Goal: Navigation & Orientation: Find specific page/section

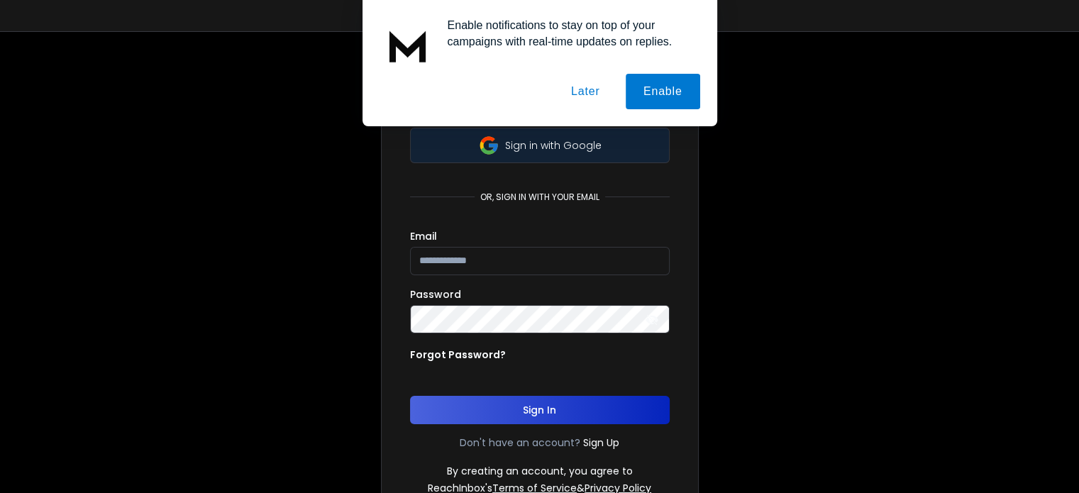
click at [587, 141] on p "Sign in with Google" at bounding box center [553, 145] width 97 height 14
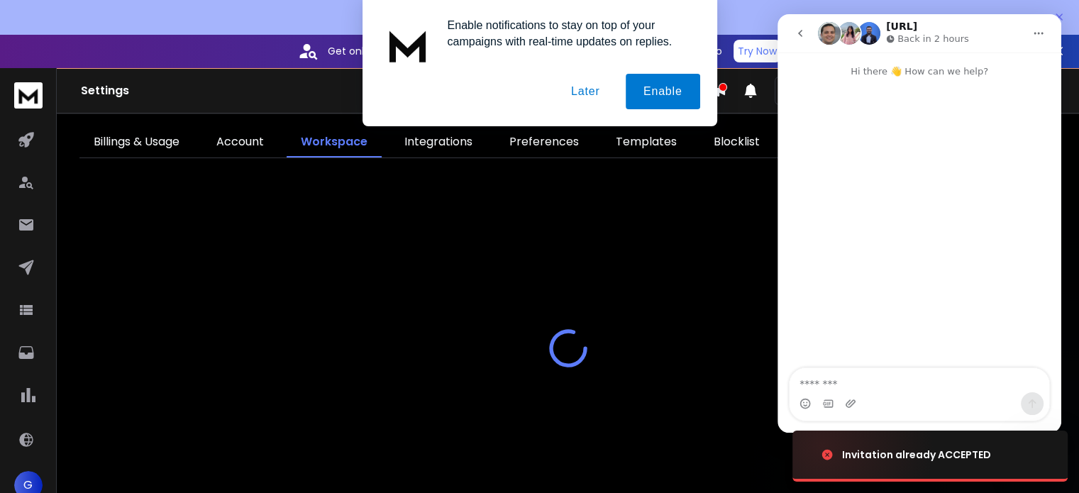
drag, startPoint x: 596, startPoint y: 86, endPoint x: 609, endPoint y: 84, distance: 13.0
click at [609, 84] on button "Later" at bounding box center [586, 91] width 64 height 35
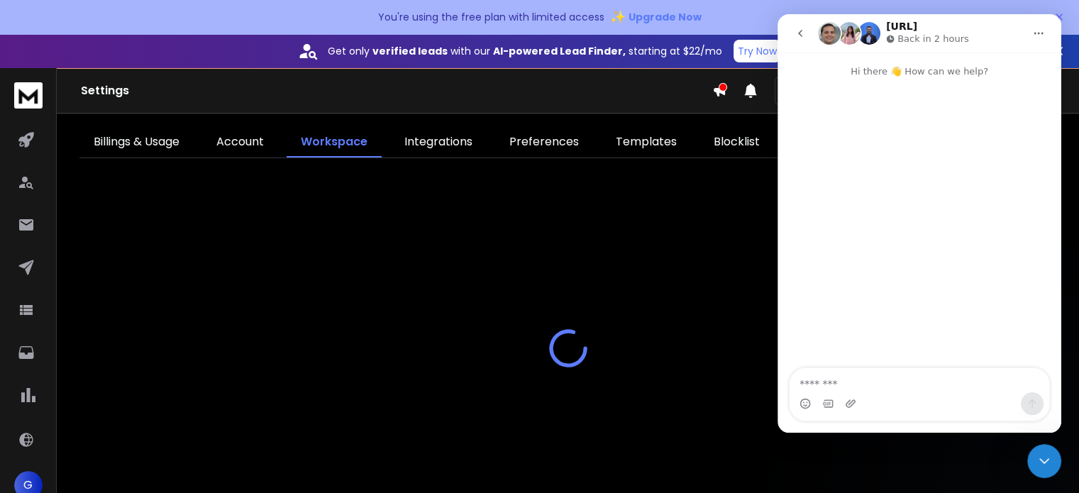
click at [1035, 31] on icon "Home" at bounding box center [1038, 33] width 11 height 11
click at [802, 28] on icon "go back" at bounding box center [800, 33] width 11 height 11
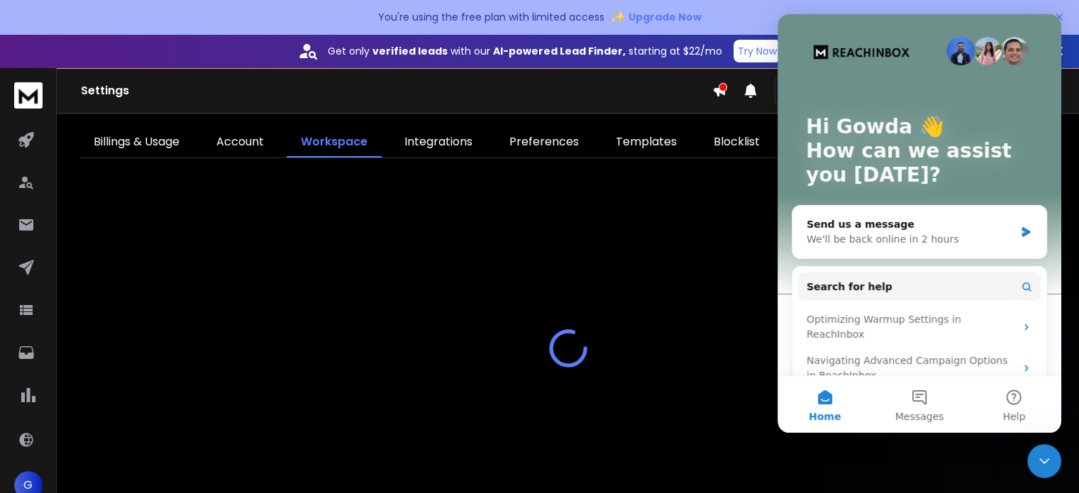
click at [1043, 461] on icon "Close Intercom Messenger" at bounding box center [1045, 461] width 10 height 6
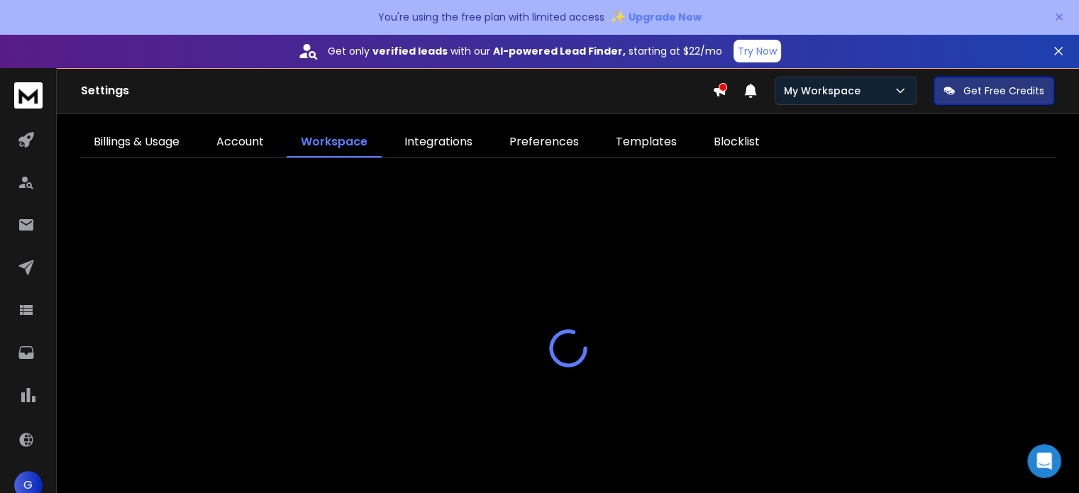
click at [891, 92] on div "My Workspace" at bounding box center [845, 91] width 123 height 14
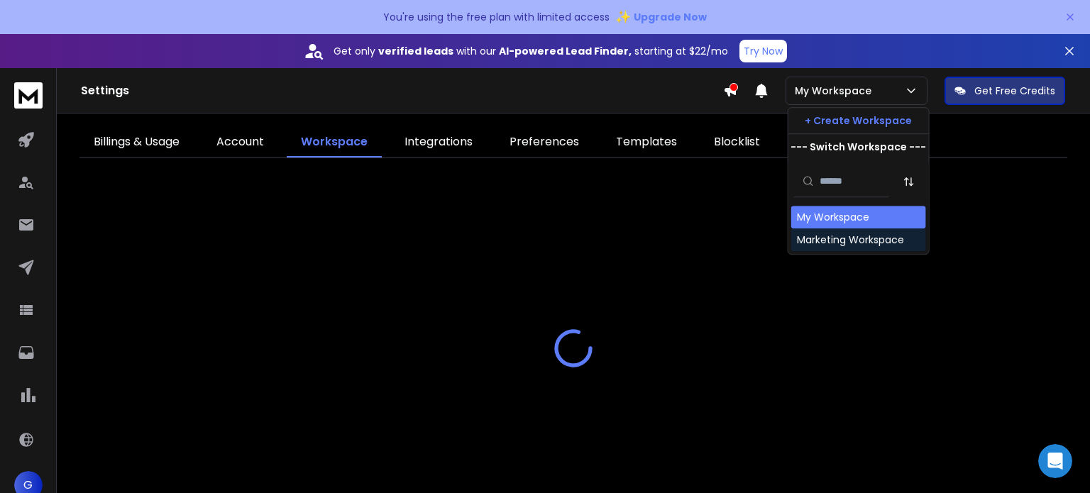
click at [864, 240] on div "Marketing Workspace" at bounding box center [850, 240] width 107 height 14
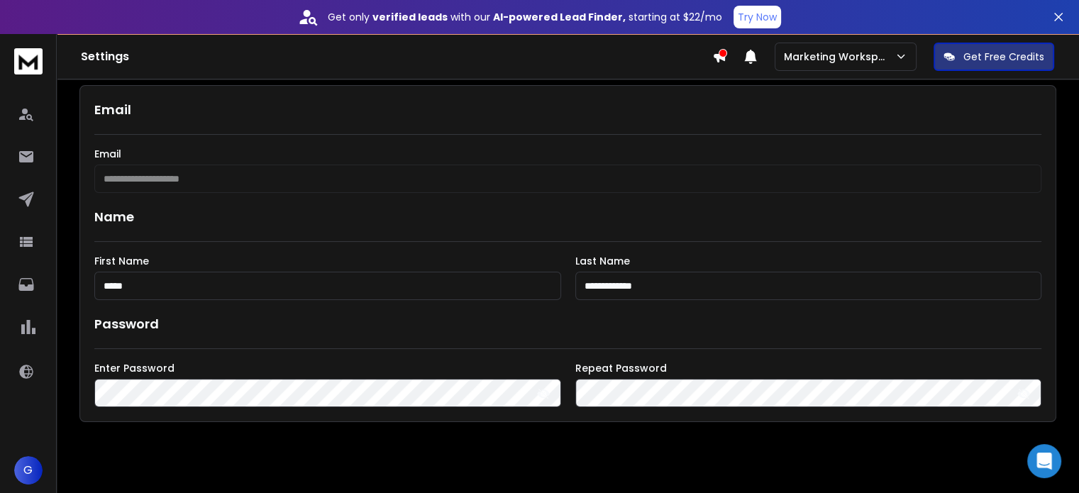
scroll to position [58, 0]
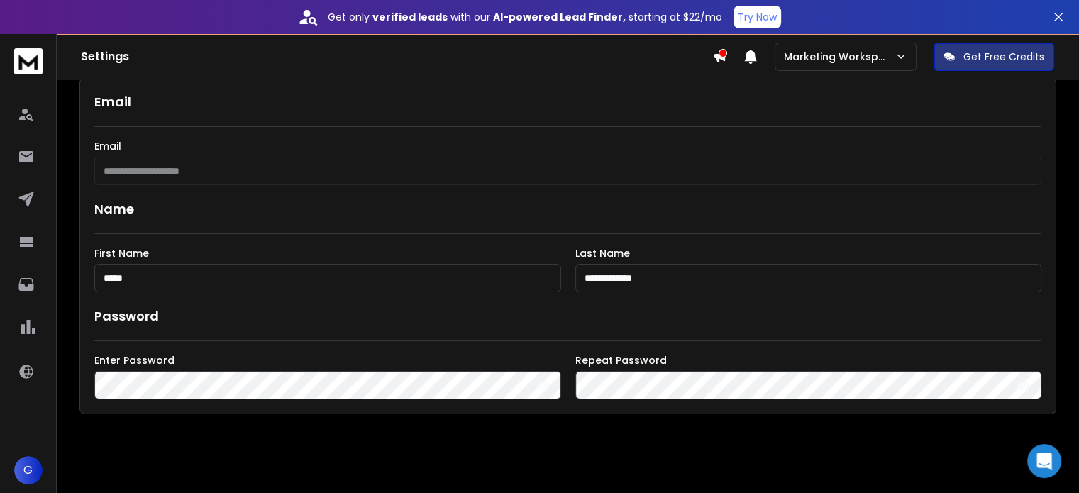
click at [543, 383] on icon at bounding box center [543, 386] width 13 height 13
click at [92, 388] on div "**********" at bounding box center [567, 245] width 977 height 337
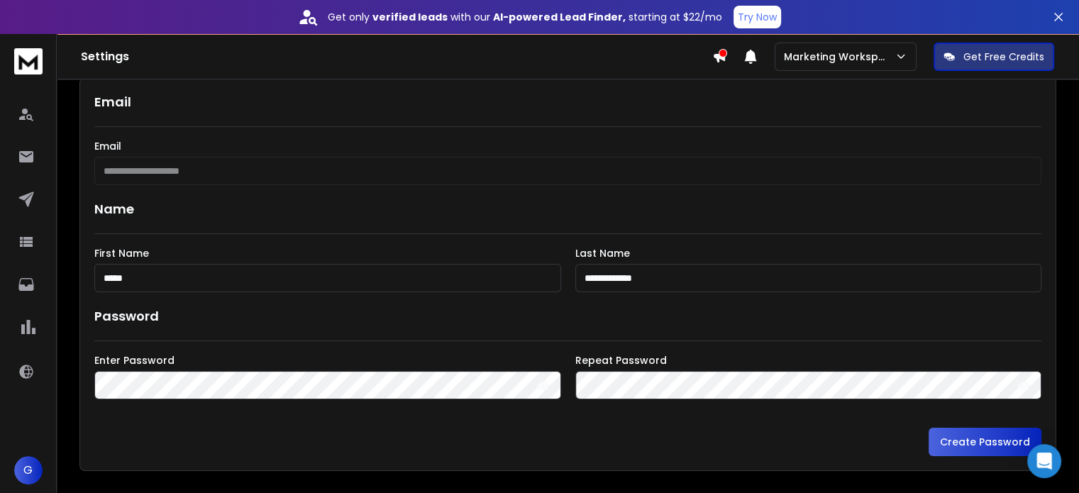
click at [1007, 438] on button "Create Password" at bounding box center [985, 442] width 113 height 28
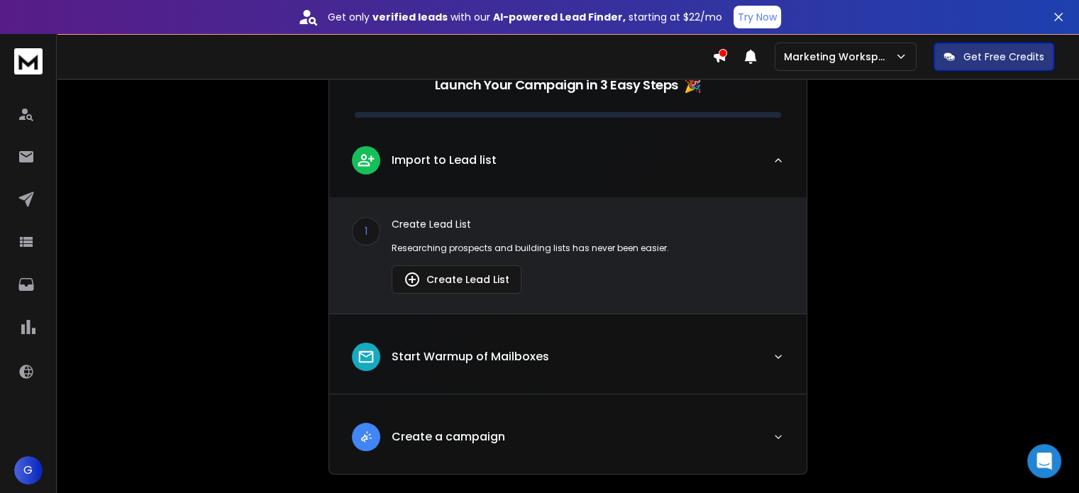
scroll to position [162, 0]
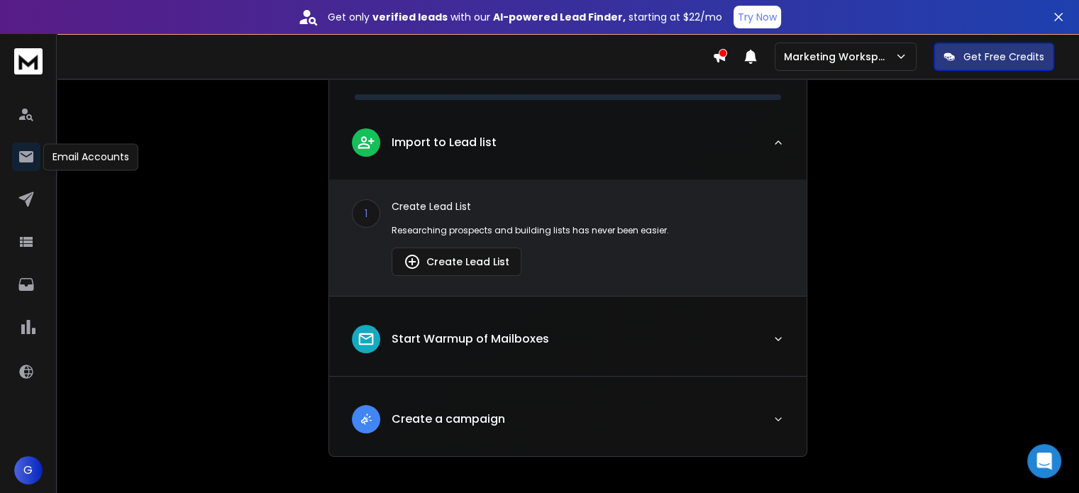
click at [18, 149] on icon at bounding box center [26, 156] width 17 height 17
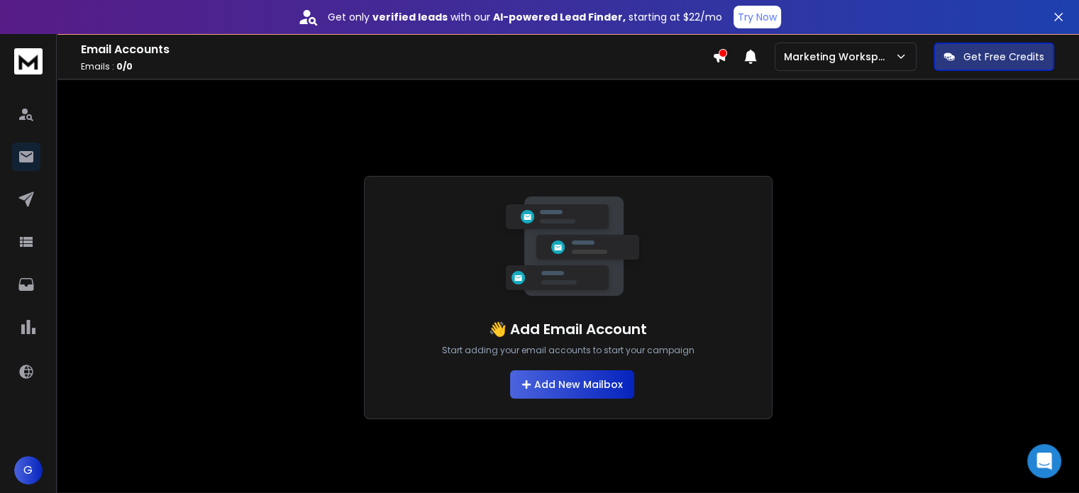
scroll to position [23, 0]
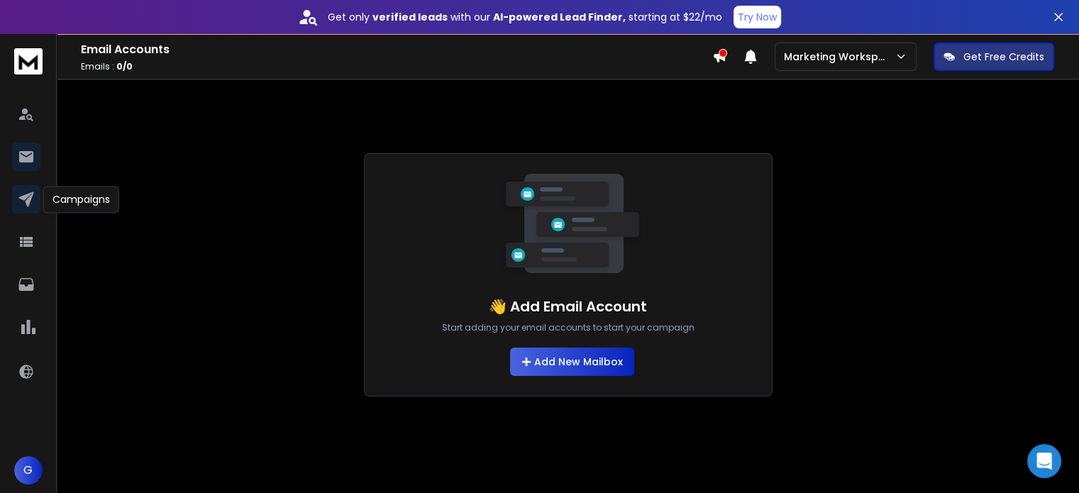
click at [23, 194] on icon at bounding box center [26, 199] width 17 height 17
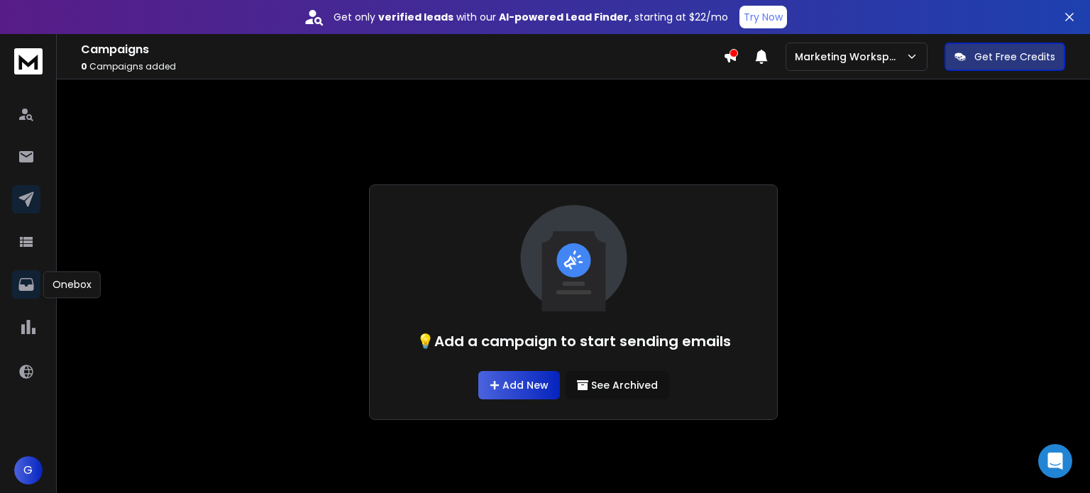
click at [27, 282] on icon at bounding box center [26, 284] width 17 height 17
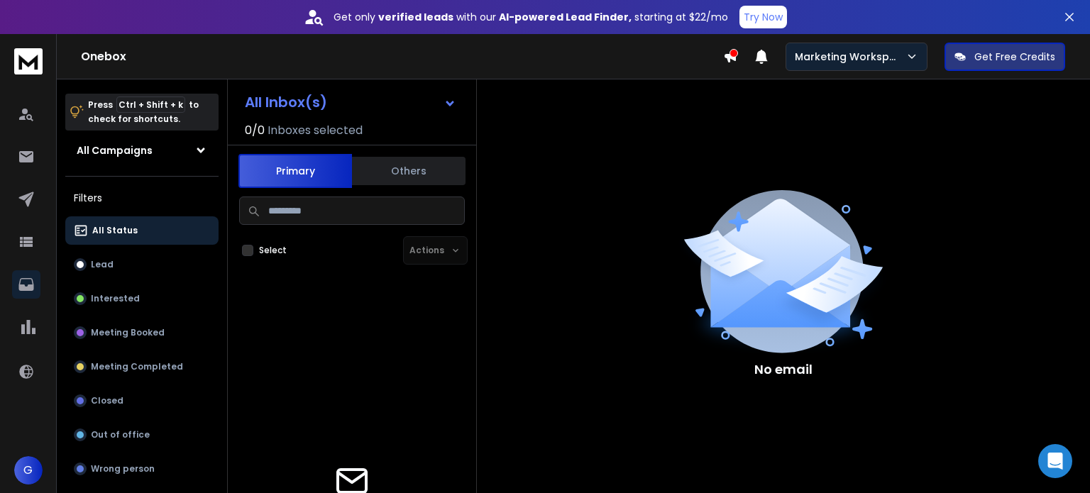
click at [917, 58] on icon "button" at bounding box center [912, 57] width 13 height 14
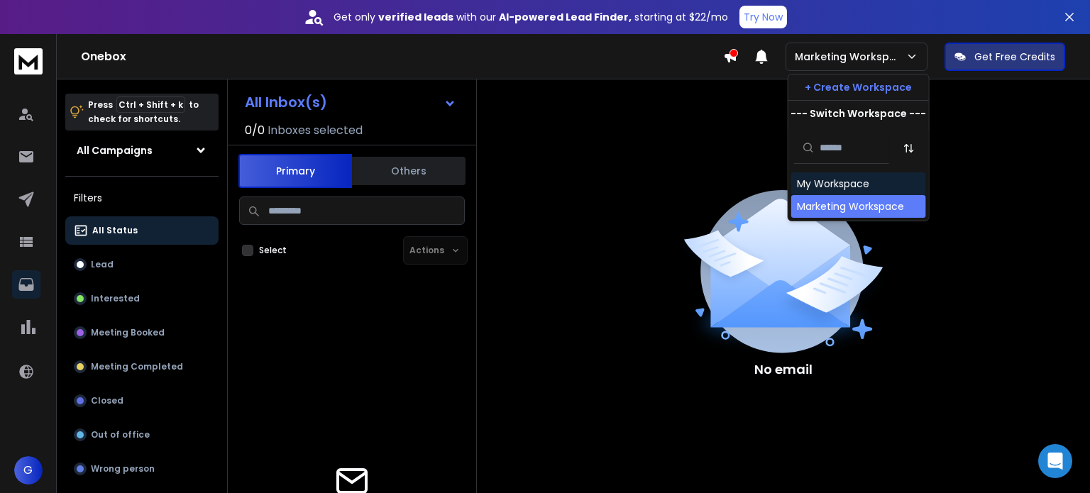
click at [870, 181] on div "My Workspace" at bounding box center [858, 183] width 135 height 23
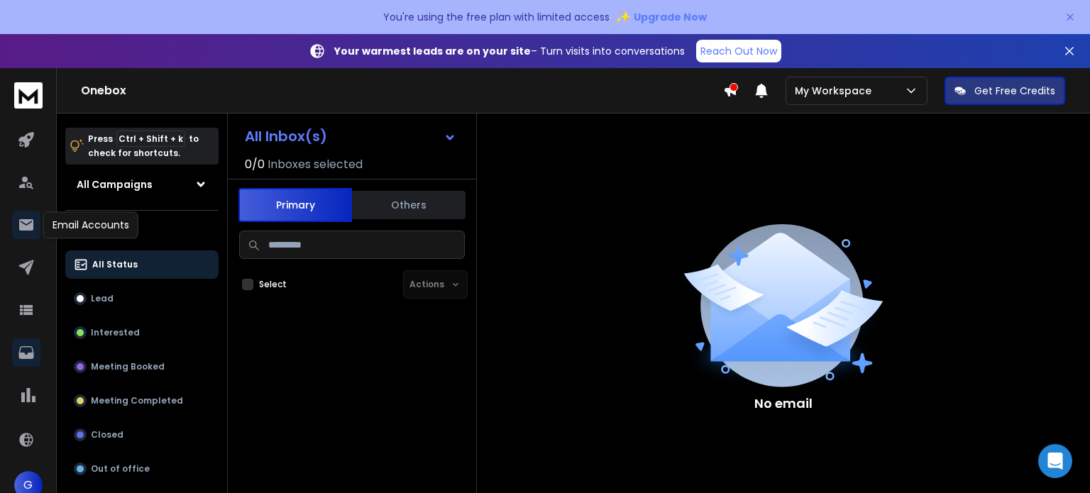
click at [22, 220] on icon at bounding box center [26, 224] width 14 height 11
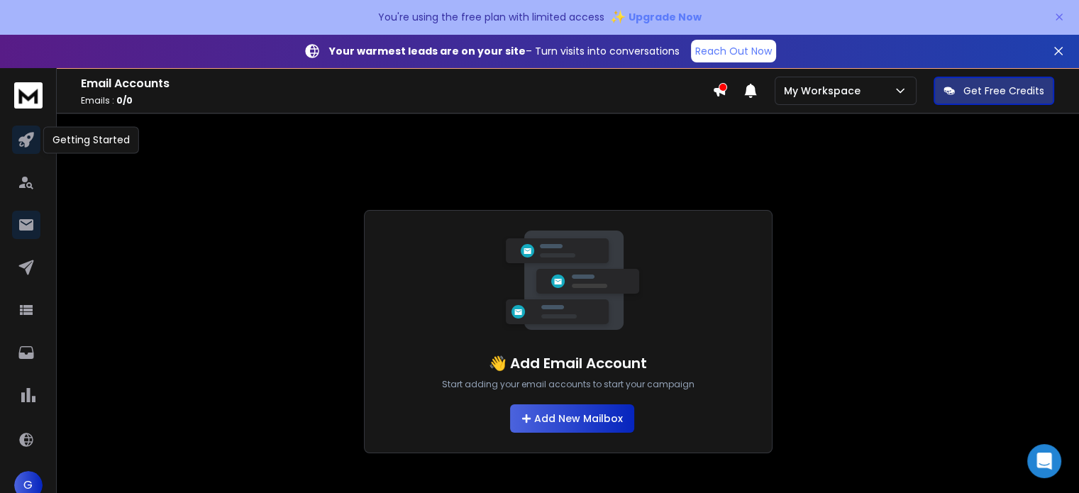
click at [26, 138] on icon at bounding box center [26, 140] width 16 height 16
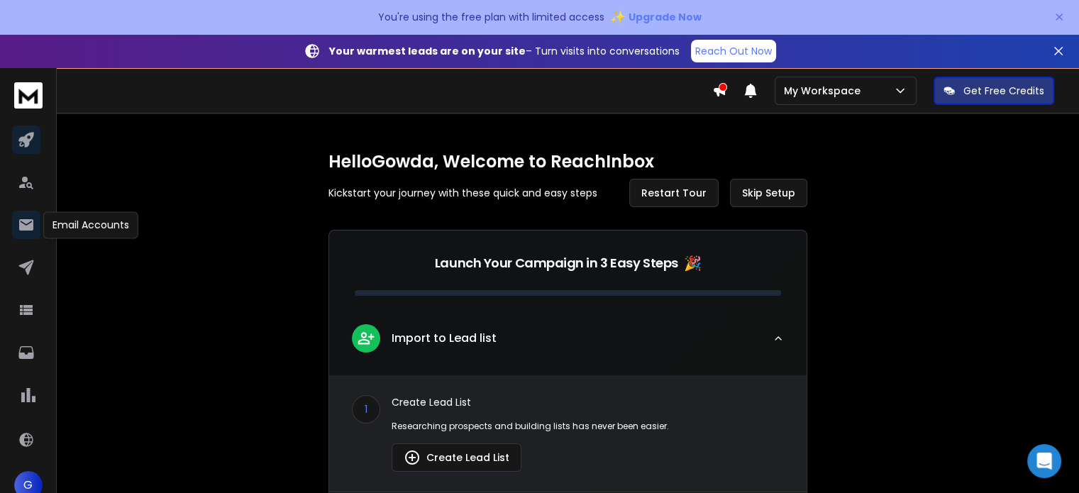
click at [26, 216] on icon at bounding box center [26, 224] width 17 height 17
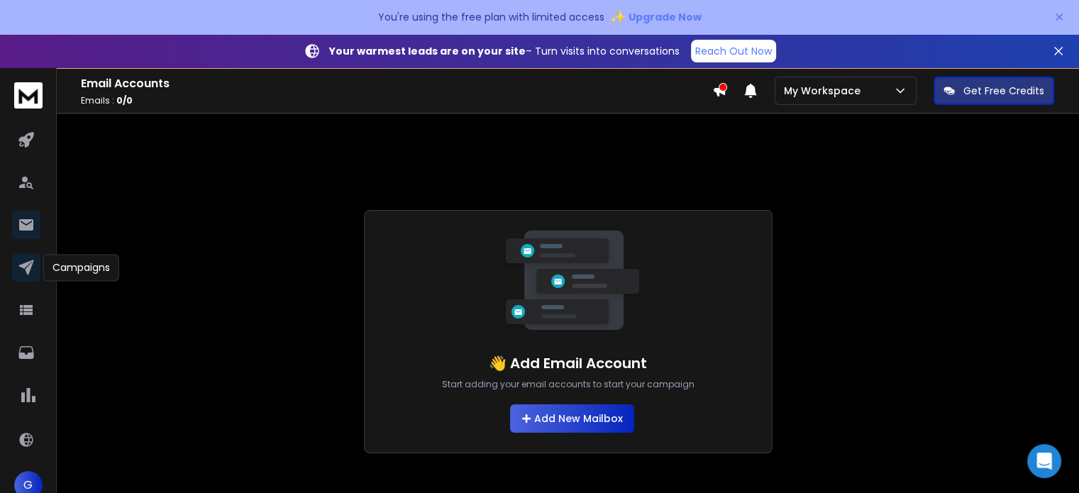
click at [23, 259] on icon at bounding box center [26, 267] width 17 height 17
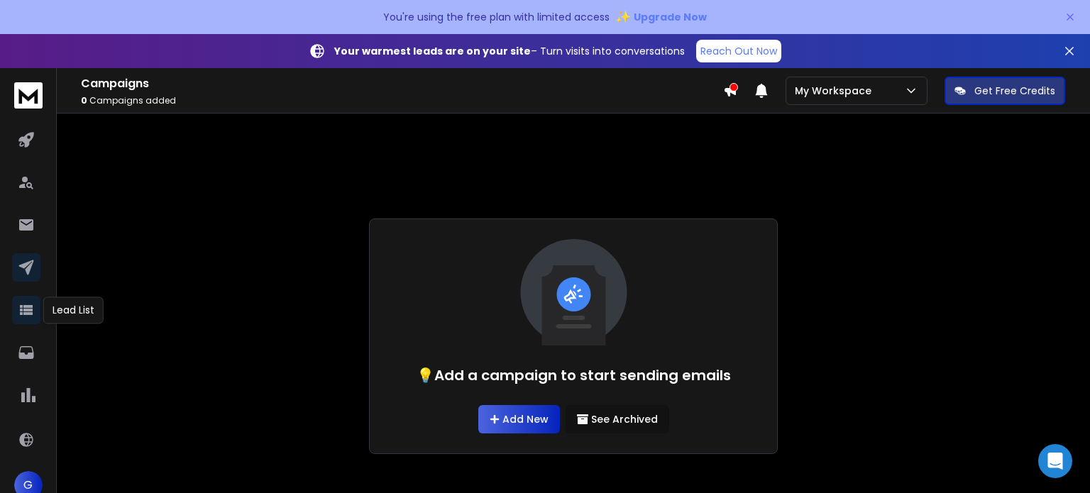
click at [26, 317] on icon at bounding box center [26, 310] width 17 height 17
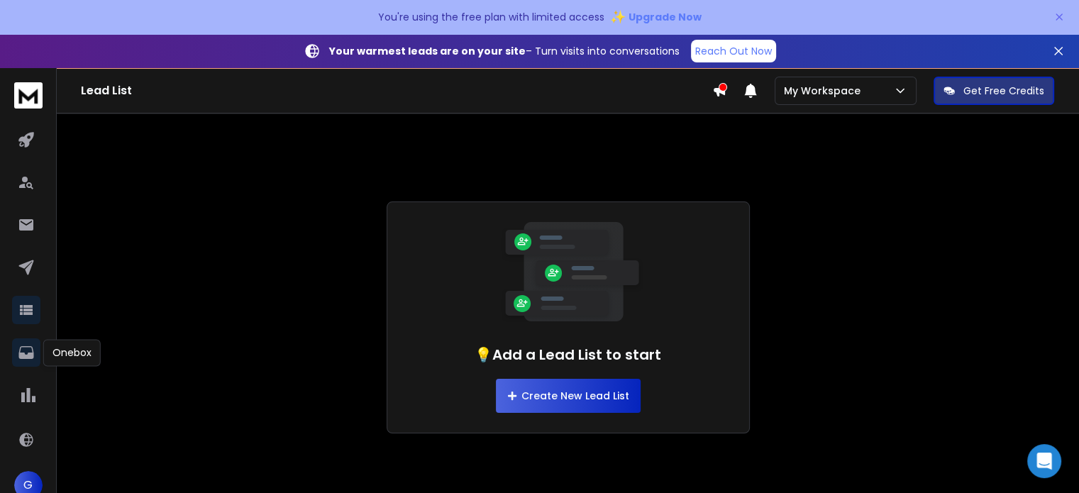
click at [26, 344] on icon at bounding box center [26, 352] width 17 height 17
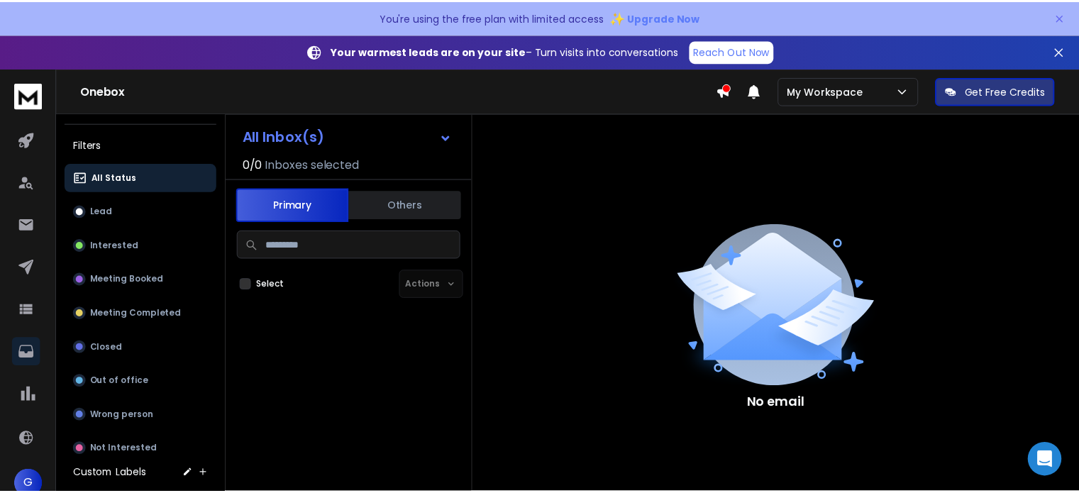
scroll to position [94, 0]
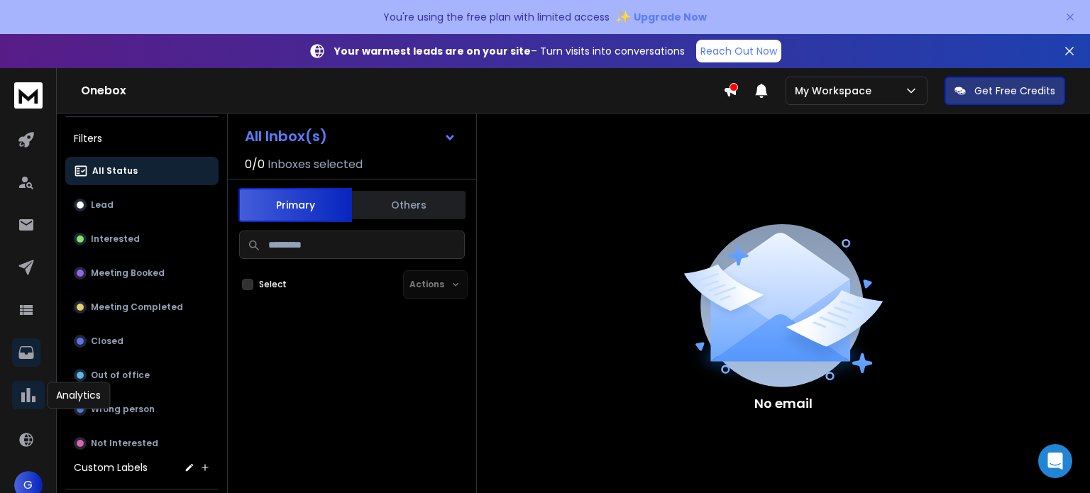
click at [32, 390] on icon at bounding box center [28, 395] width 21 height 21
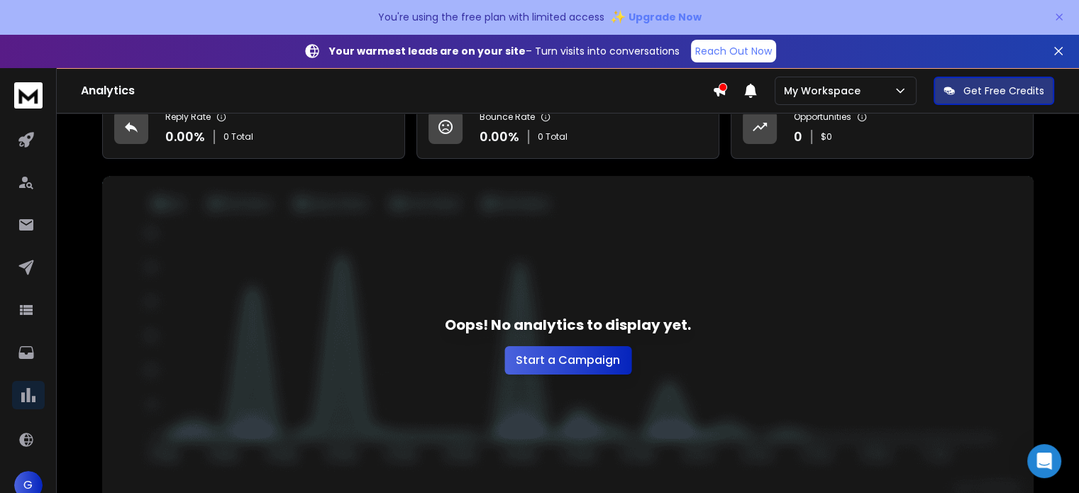
scroll to position [191, 0]
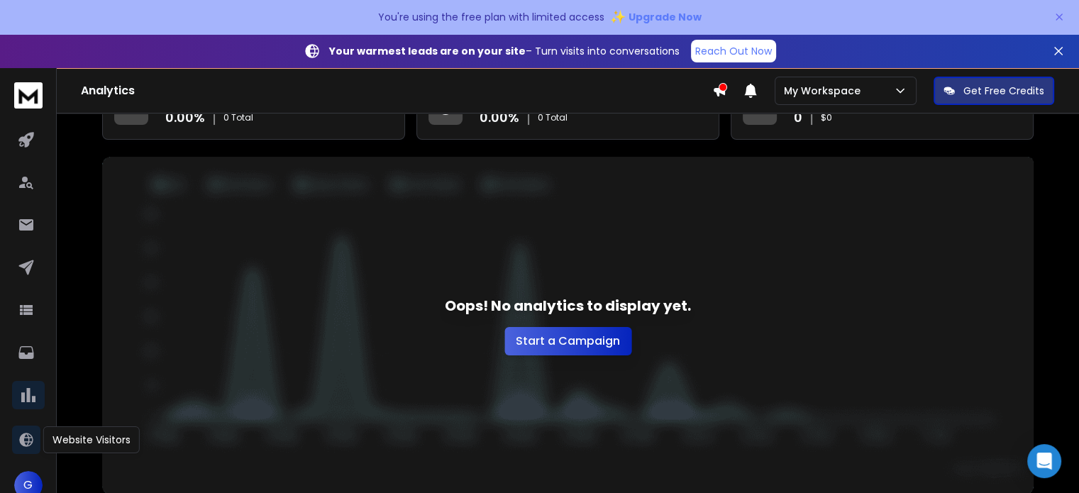
click at [19, 439] on icon at bounding box center [26, 440] width 14 height 14
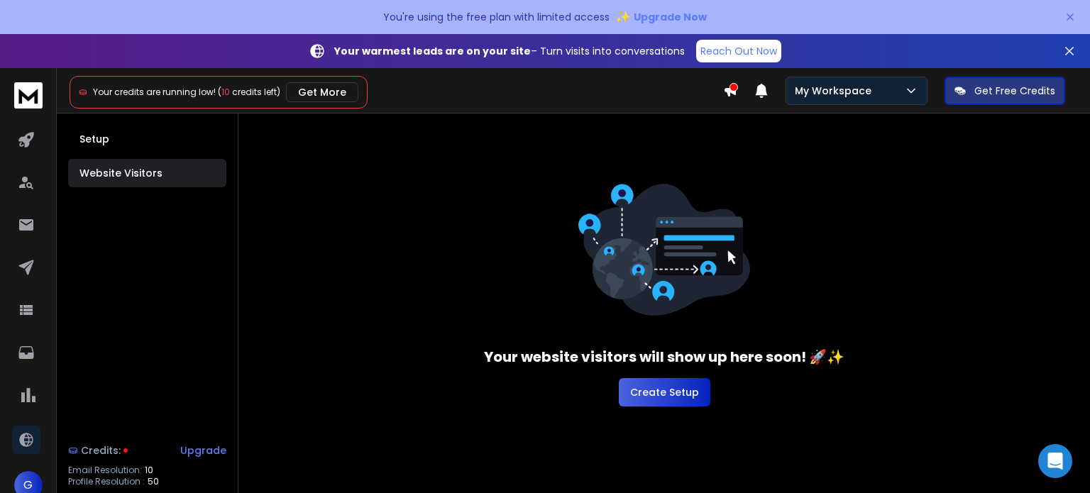
click at [903, 87] on div "My Workspace" at bounding box center [856, 91] width 123 height 14
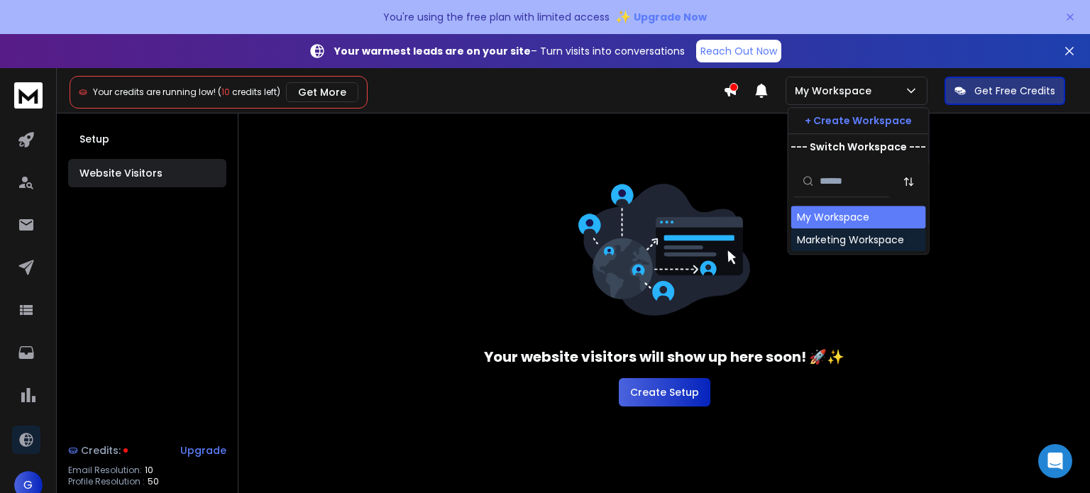
click at [849, 237] on div "Marketing Workspace" at bounding box center [850, 240] width 107 height 14
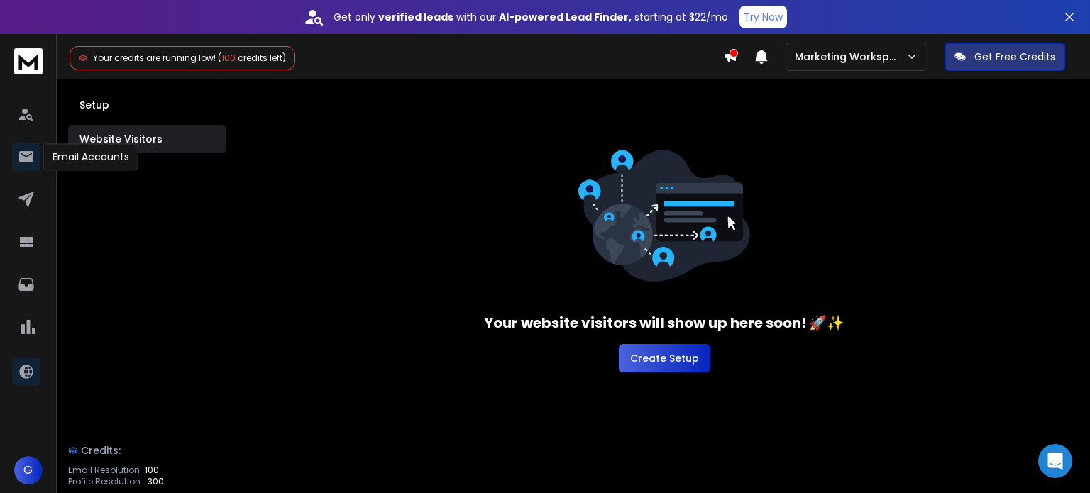
click at [29, 170] on link at bounding box center [26, 157] width 28 height 28
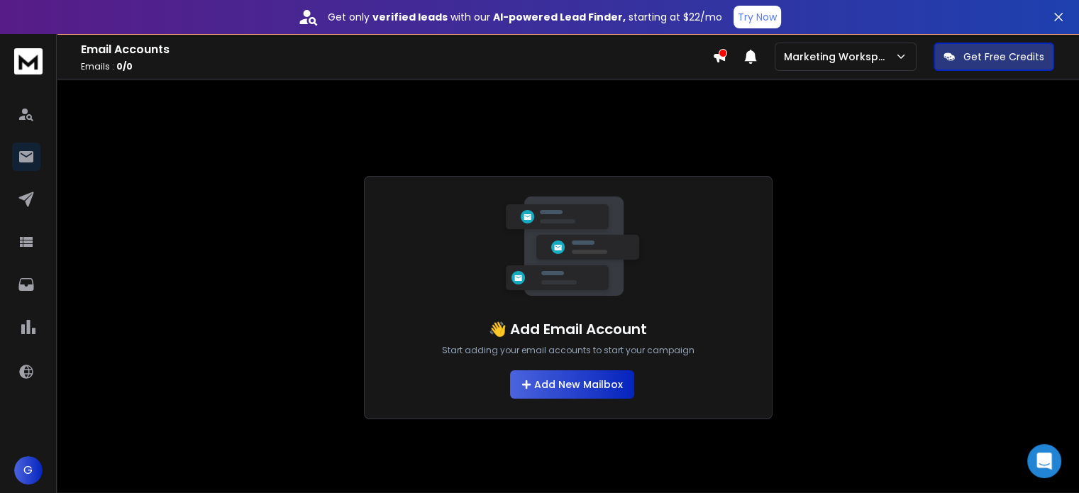
click at [1057, 18] on icon at bounding box center [1059, 17] width 9 height 9
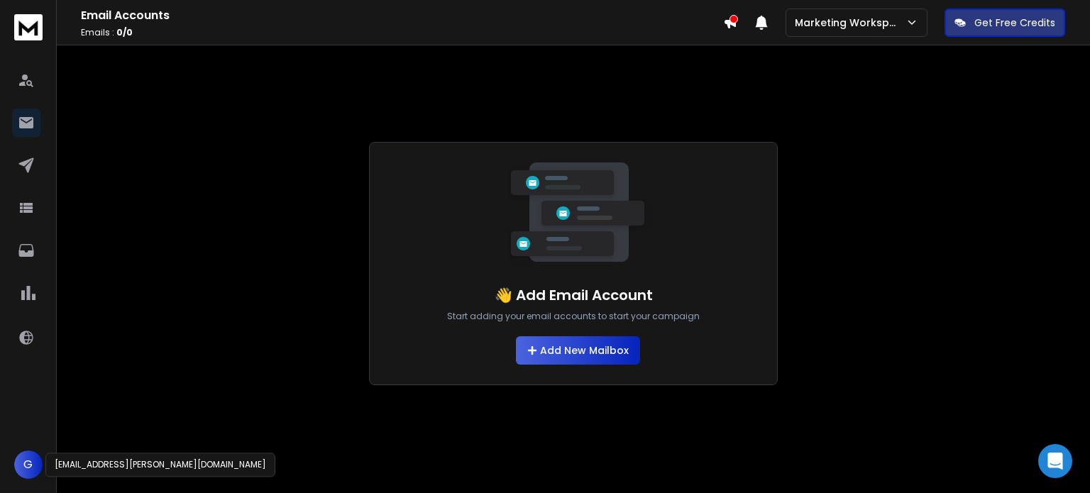
click at [33, 468] on span "G" at bounding box center [28, 465] width 28 height 28
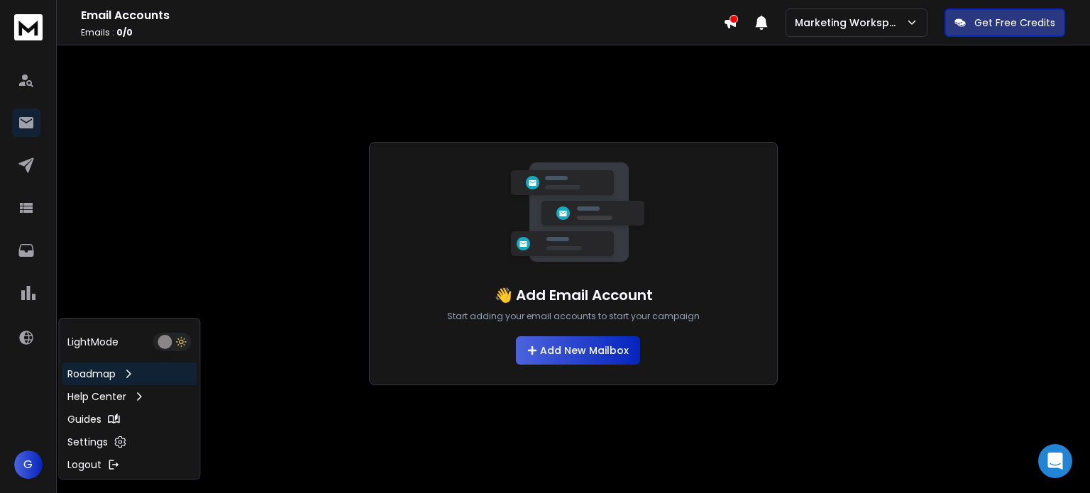
click at [872, 86] on div "👋 Add Email Account Start adding your email accounts to start your campaign Add…" at bounding box center [573, 264] width 988 height 408
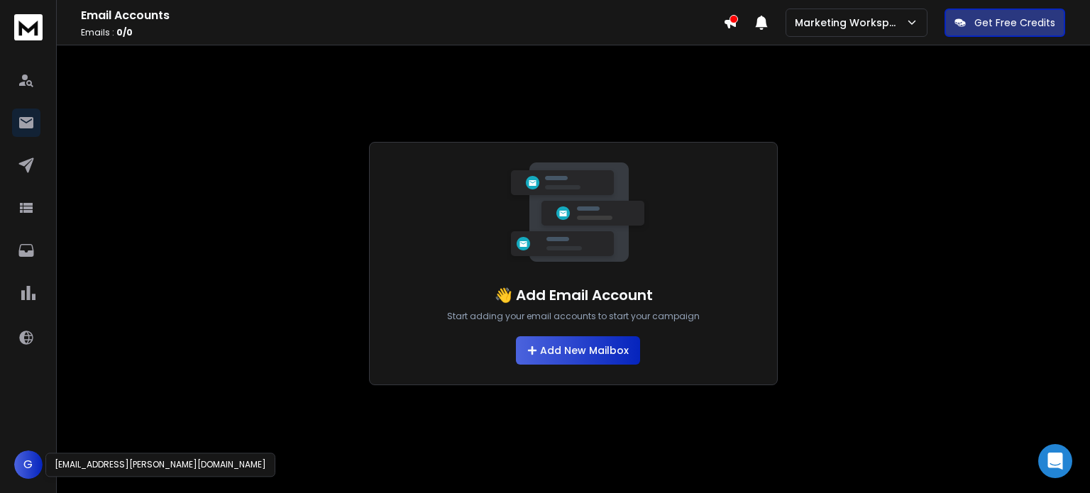
click at [28, 468] on span "G" at bounding box center [28, 465] width 28 height 28
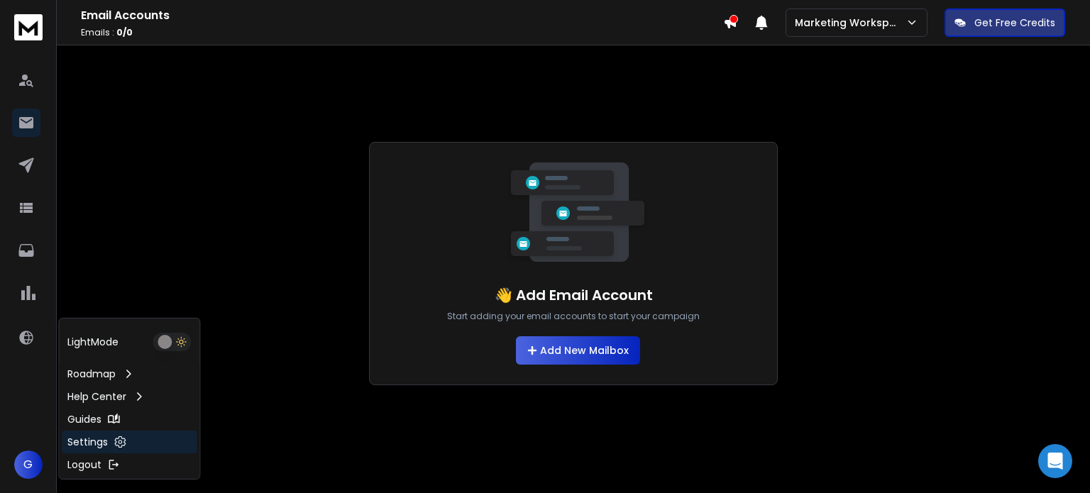
click at [112, 443] on div "Settings" at bounding box center [129, 442] width 135 height 23
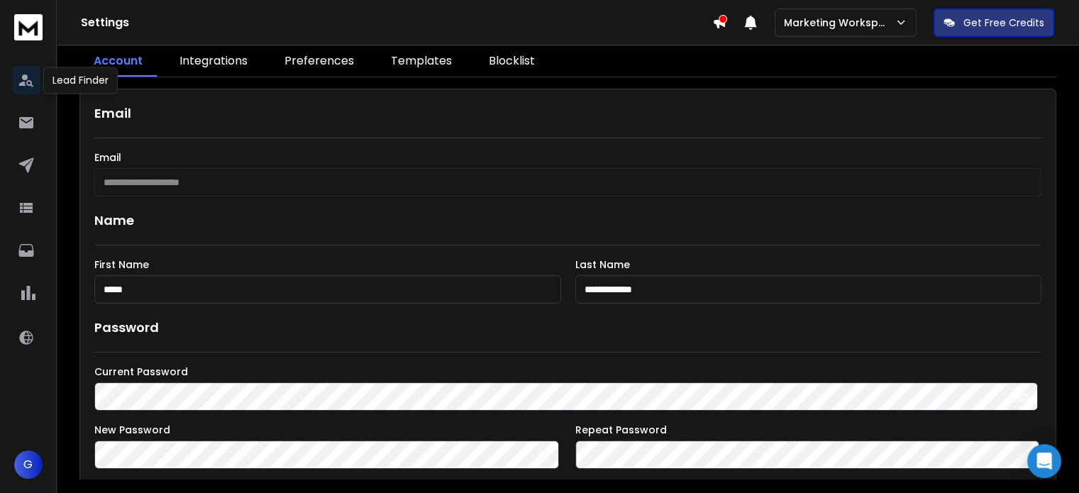
click at [25, 92] on link at bounding box center [26, 80] width 28 height 28
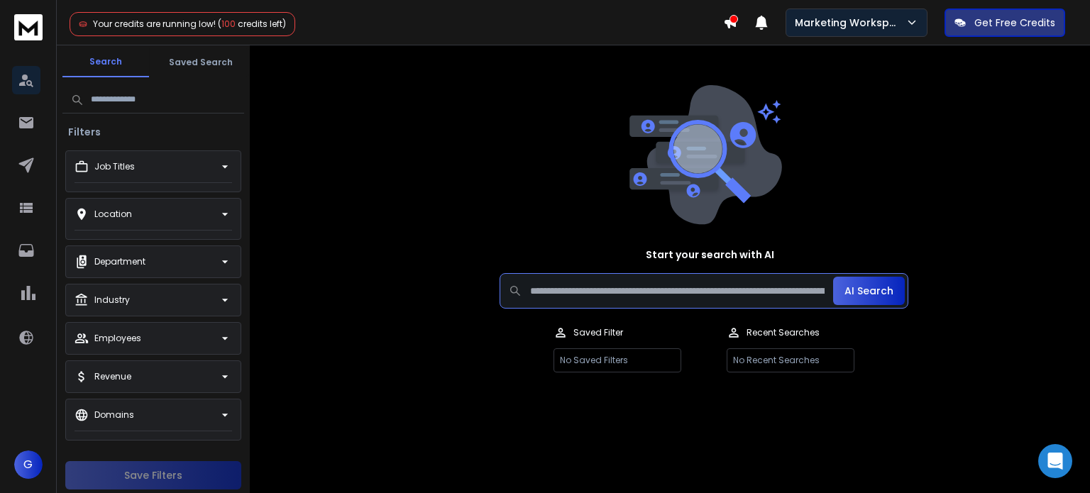
click at [925, 16] on button "Marketing Workspace" at bounding box center [857, 23] width 142 height 28
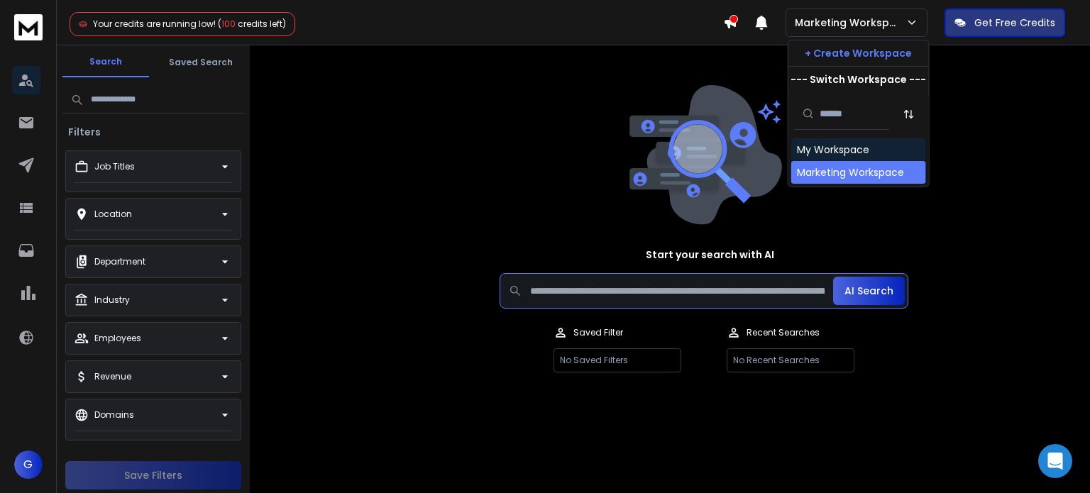
click at [851, 113] on input "text" at bounding box center [850, 113] width 61 height 31
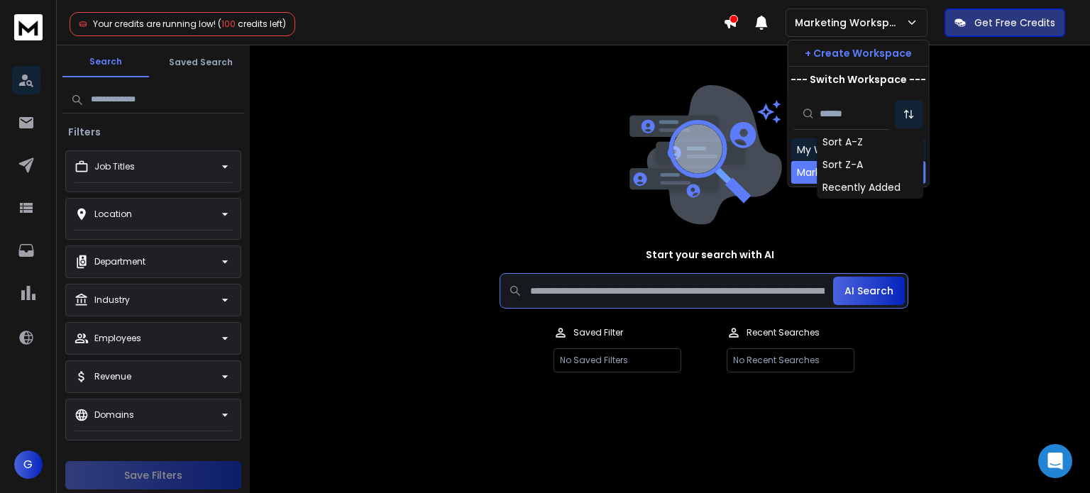
click at [904, 112] on div "+ Create Workspace --- Switch Workspace --- My Workspace Marketing Workspace" at bounding box center [859, 114] width 142 height 148
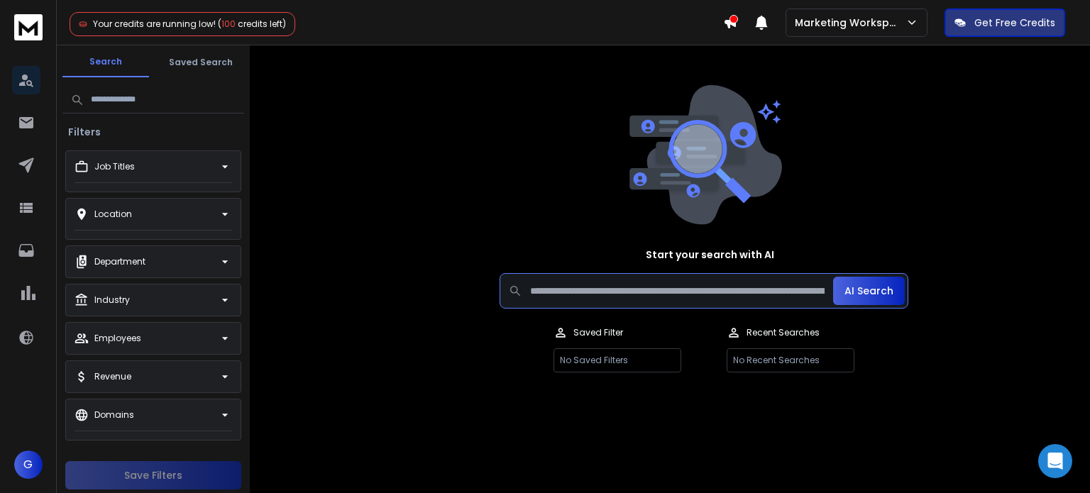
click at [31, 25] on img at bounding box center [28, 27] width 28 height 26
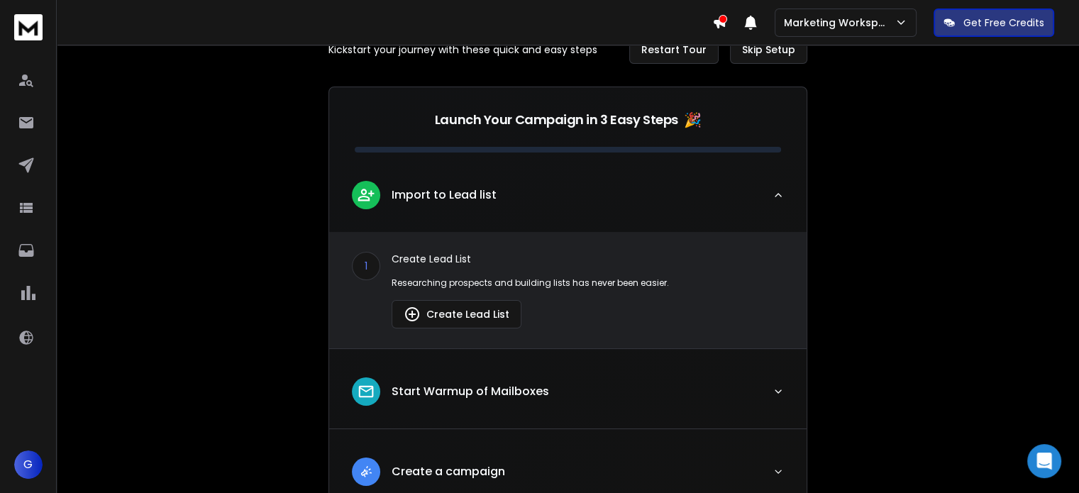
scroll to position [128, 0]
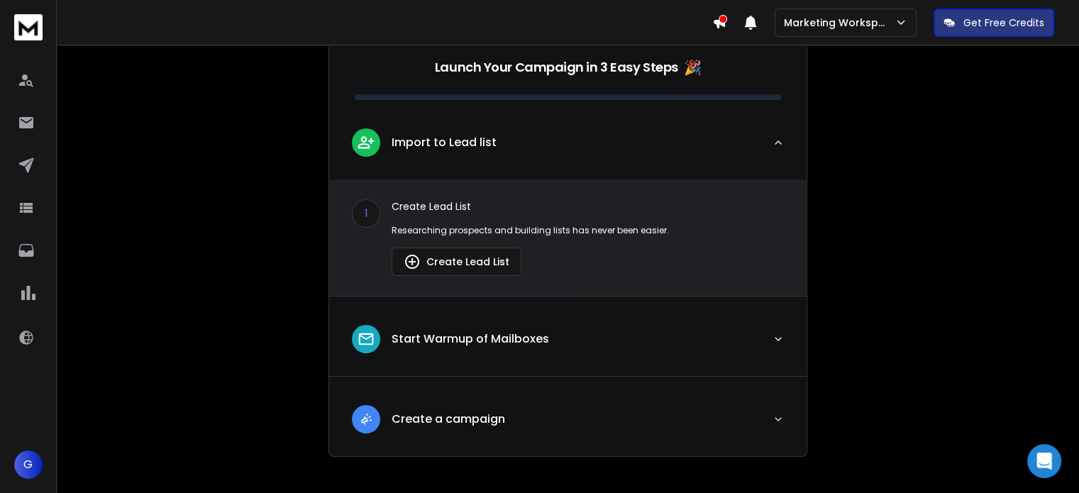
click at [773, 341] on icon "button" at bounding box center [778, 339] width 11 height 11
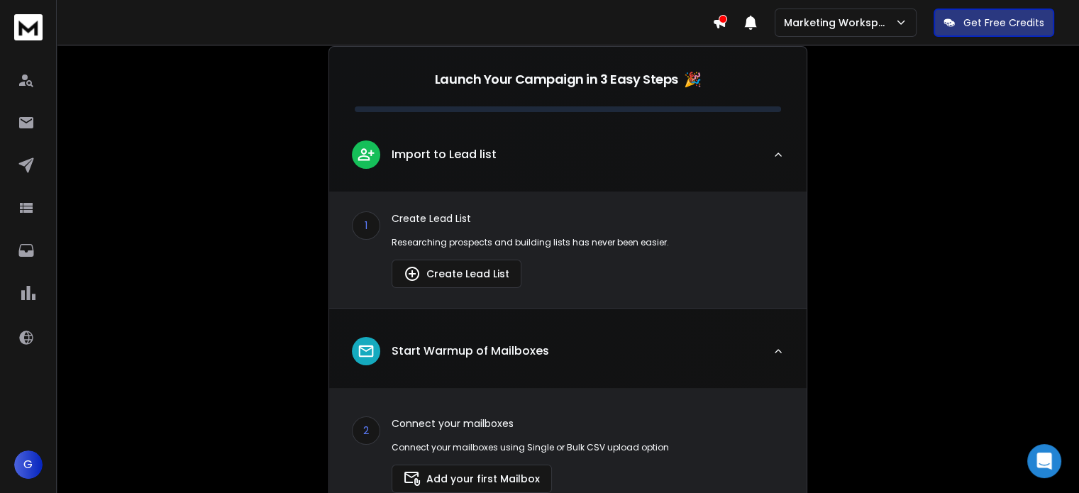
scroll to position [108, 0]
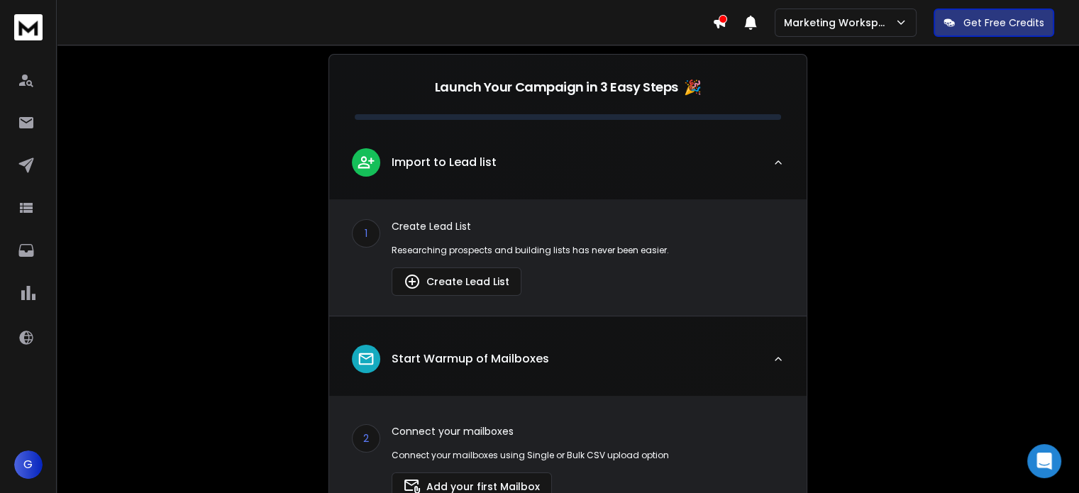
click at [796, 375] on button "Start Warmup of Mailboxes" at bounding box center [568, 365] width 478 height 62
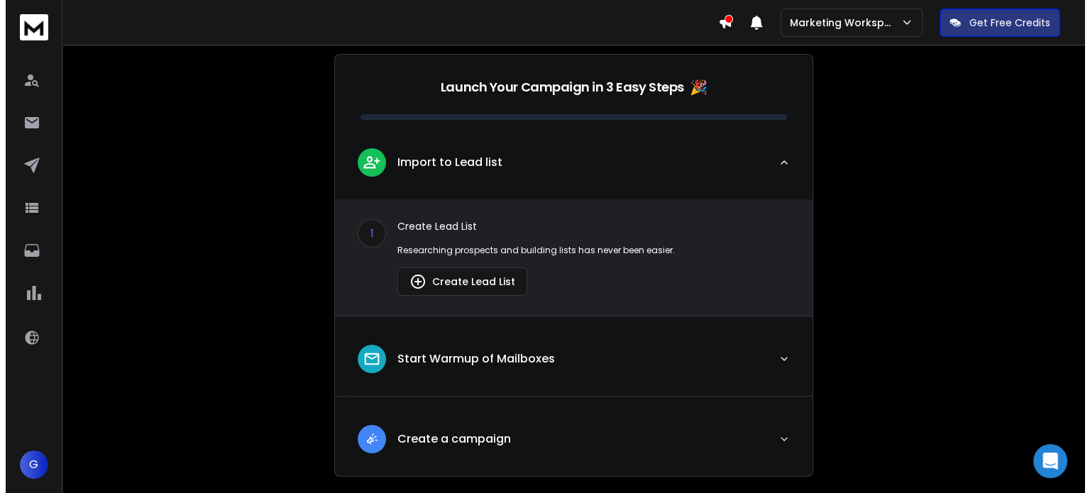
scroll to position [0, 0]
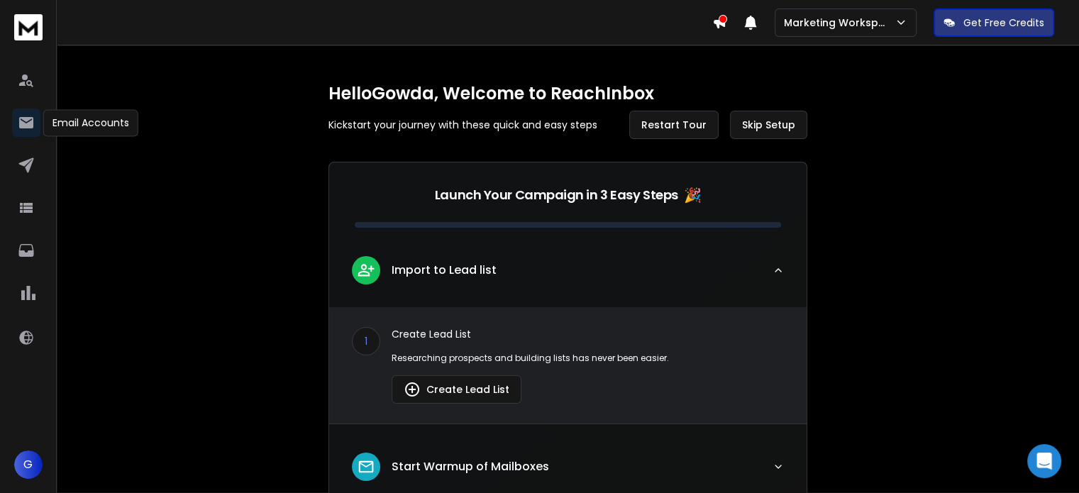
click at [31, 130] on icon at bounding box center [26, 122] width 17 height 17
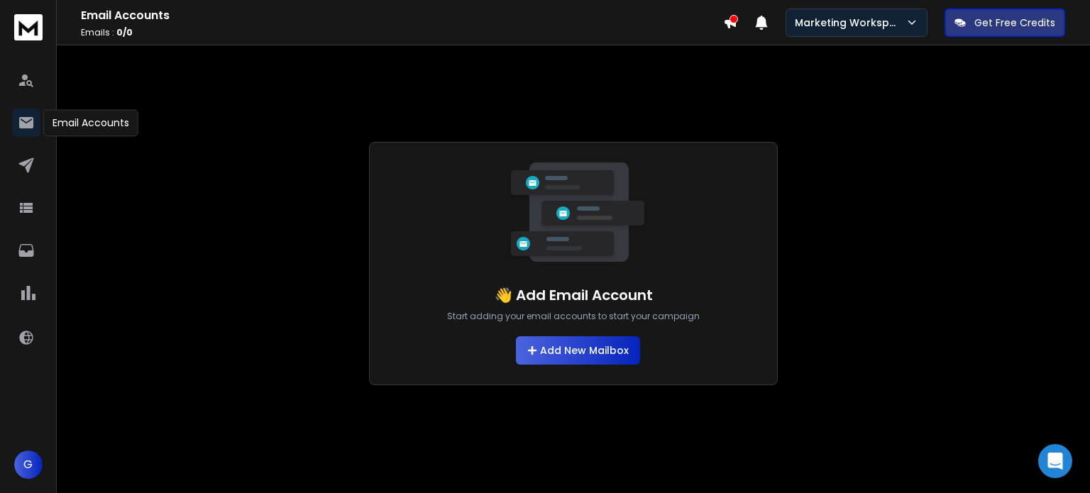
click at [907, 16] on icon "button" at bounding box center [912, 23] width 13 height 14
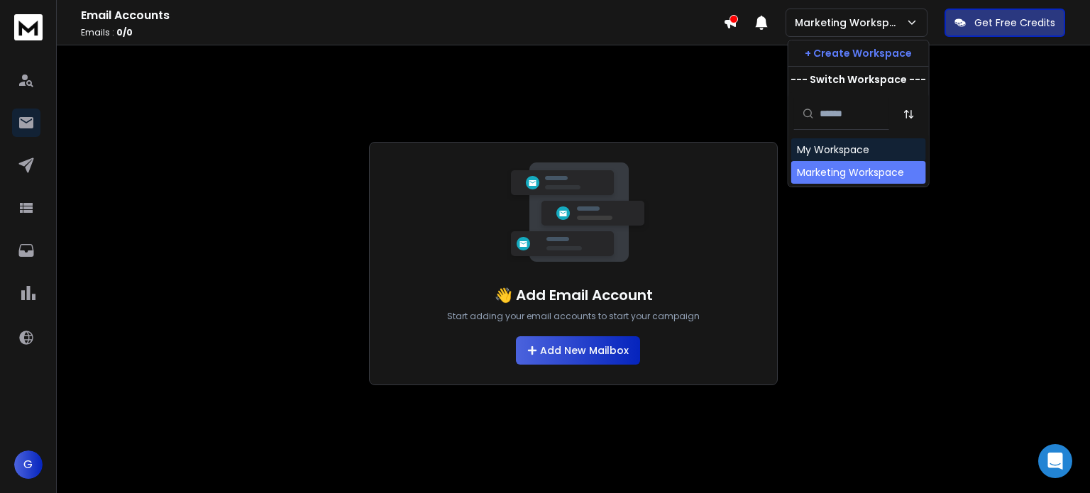
click at [863, 147] on div "My Workspace" at bounding box center [833, 150] width 72 height 14
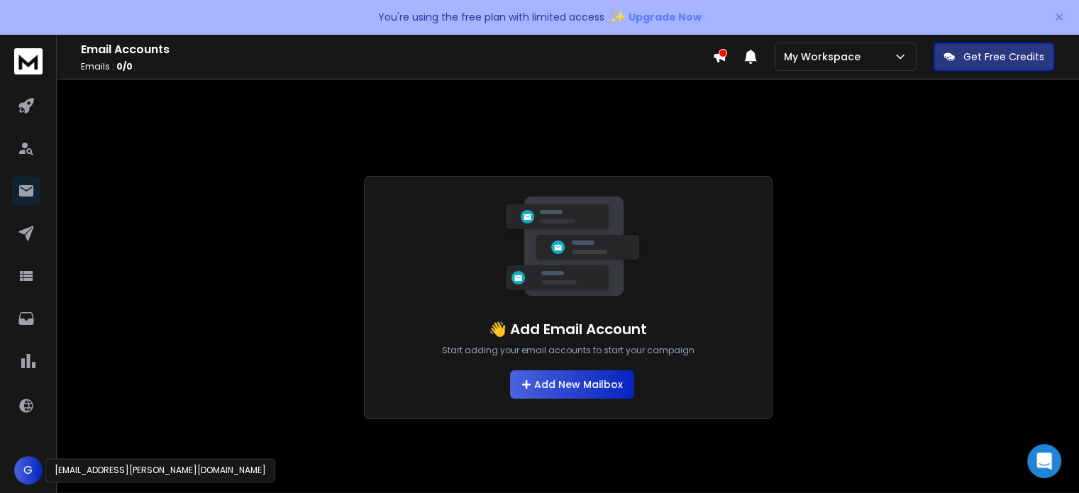
click at [23, 465] on span "G" at bounding box center [28, 470] width 28 height 28
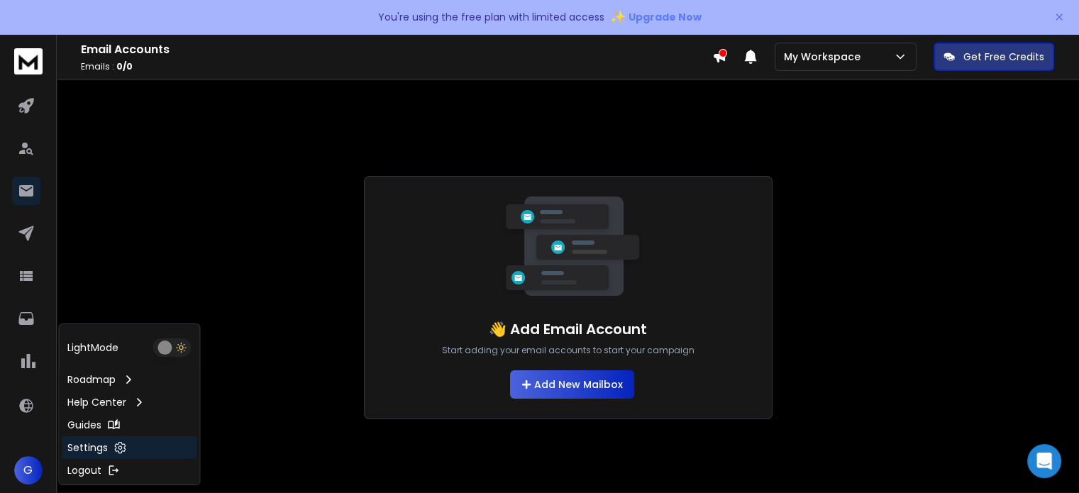
click at [145, 444] on div "Settings" at bounding box center [129, 447] width 135 height 23
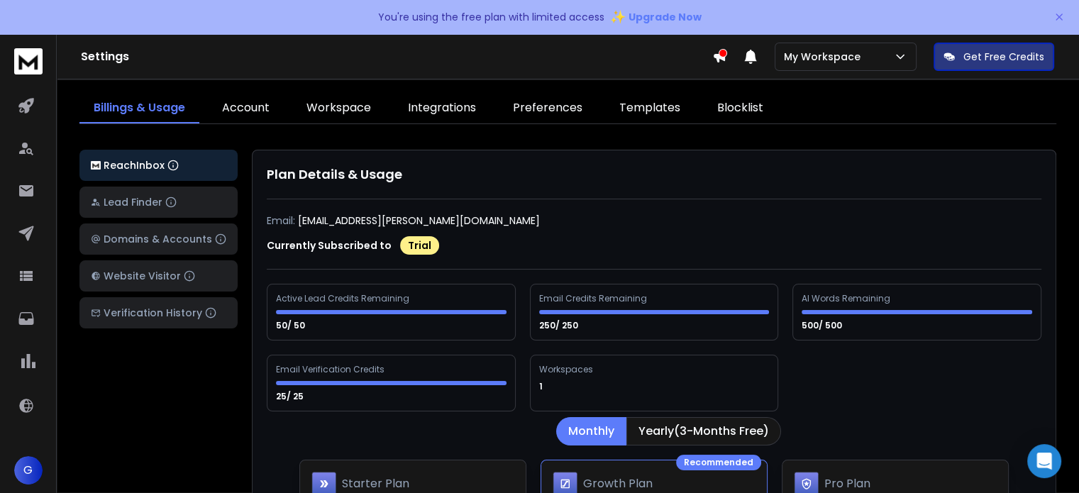
click at [259, 107] on link "Account" at bounding box center [246, 109] width 76 height 30
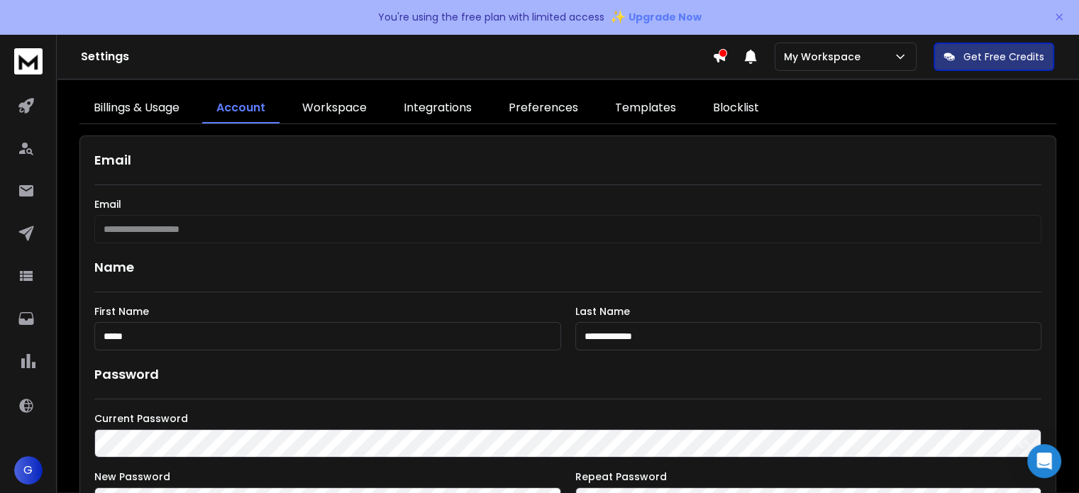
click at [356, 106] on link "Workspace" at bounding box center [334, 109] width 93 height 30
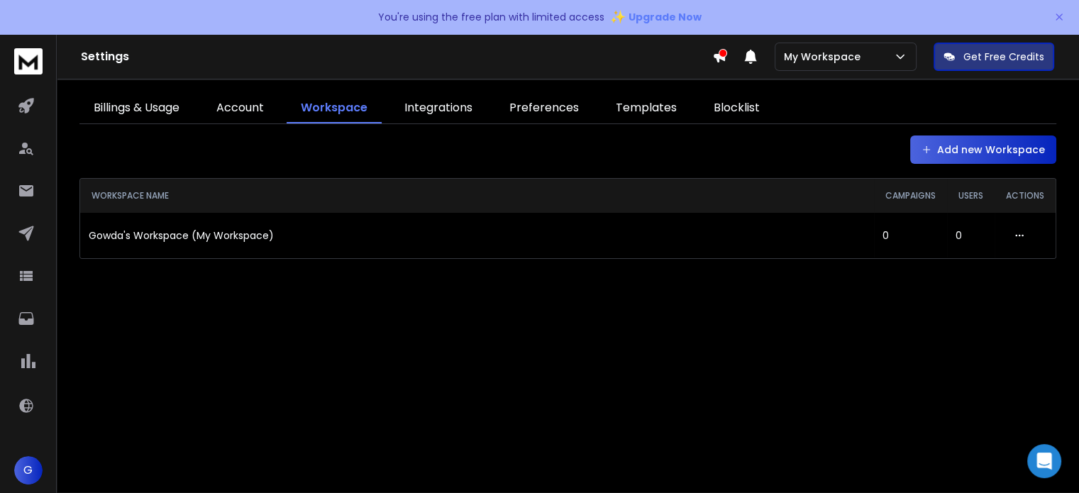
click at [421, 118] on link "Integrations" at bounding box center [438, 109] width 97 height 30
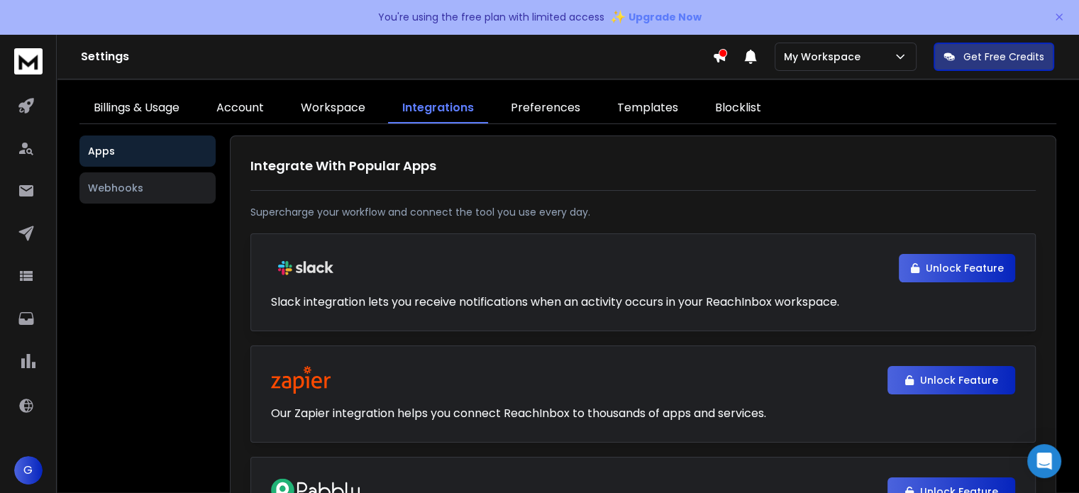
click at [165, 99] on link "Billings & Usage" at bounding box center [136, 109] width 114 height 30
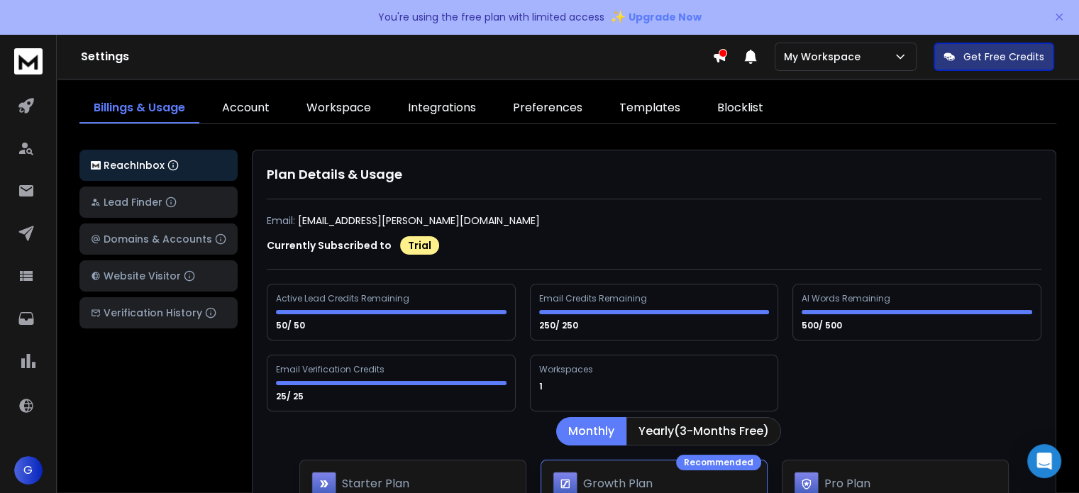
click at [32, 61] on img at bounding box center [28, 61] width 28 height 26
click at [744, 115] on link "Blocklist" at bounding box center [740, 109] width 75 height 30
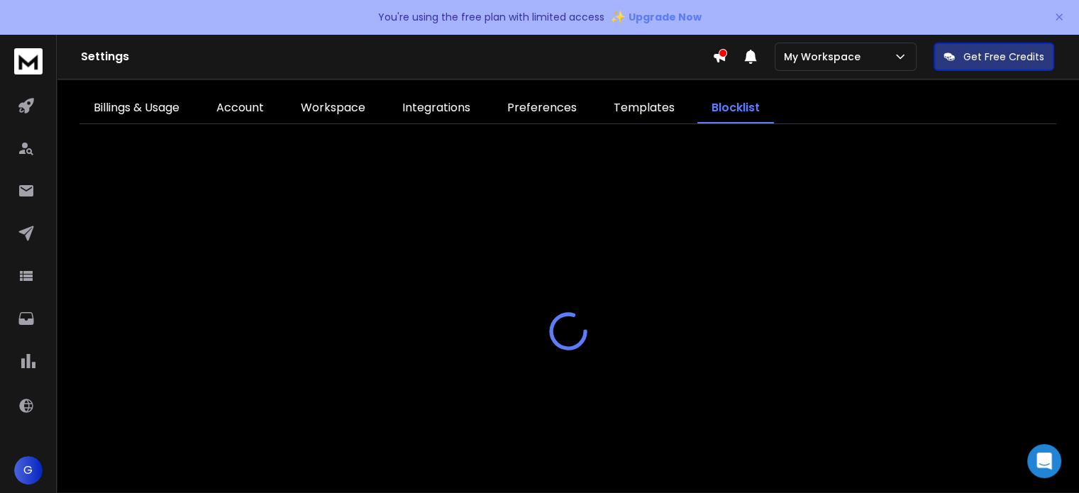
click at [136, 114] on link "Billings & Usage" at bounding box center [136, 109] width 114 height 30
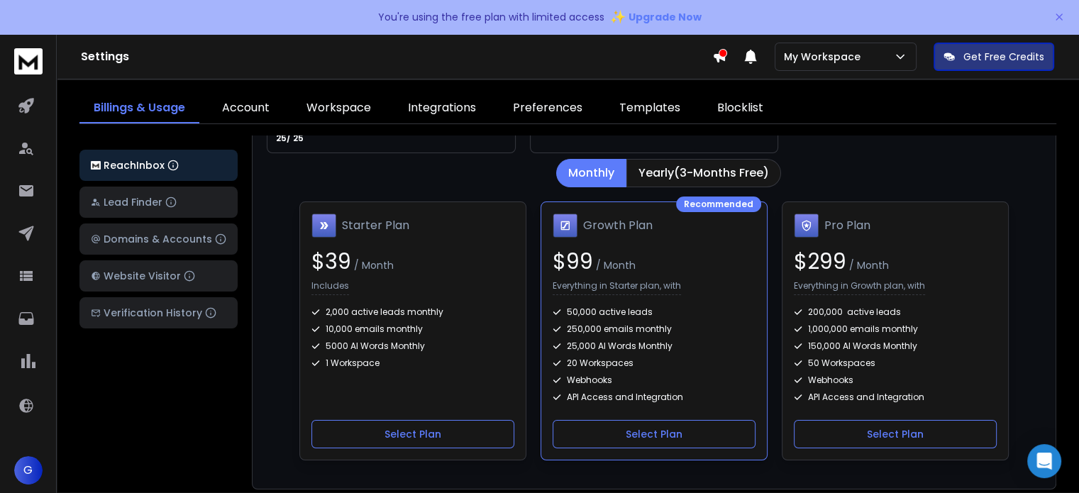
scroll to position [270, 0]
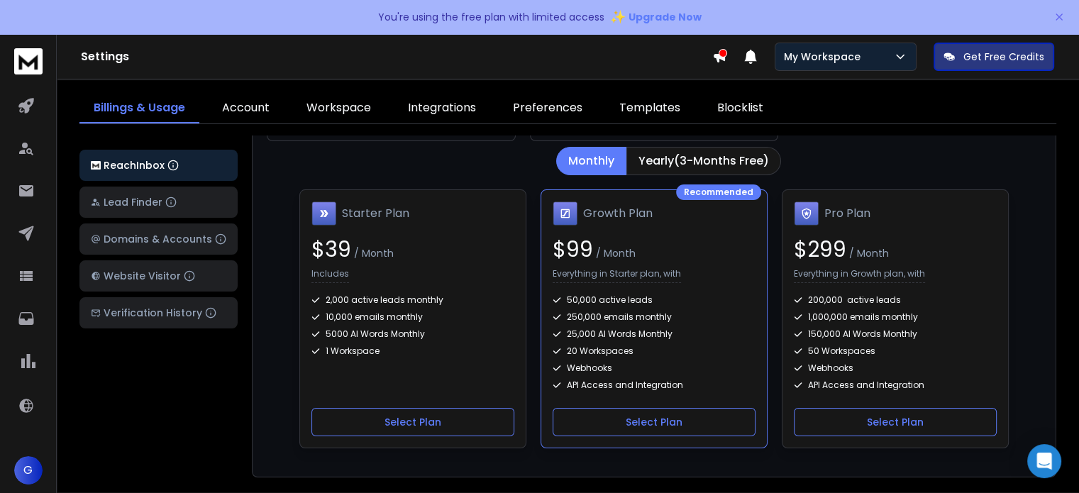
click at [855, 64] on button "My Workspace" at bounding box center [846, 57] width 142 height 28
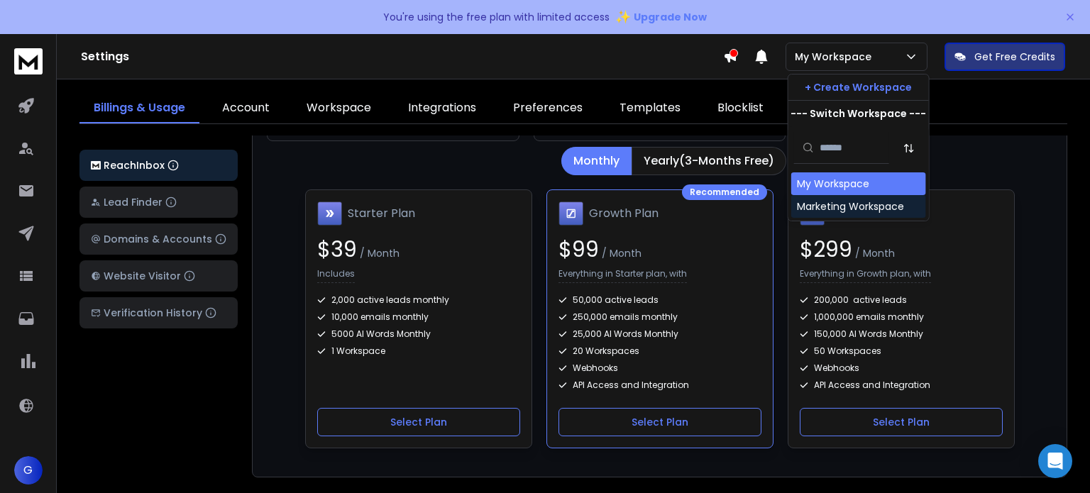
click at [833, 198] on div "Marketing Workspace" at bounding box center [858, 206] width 135 height 23
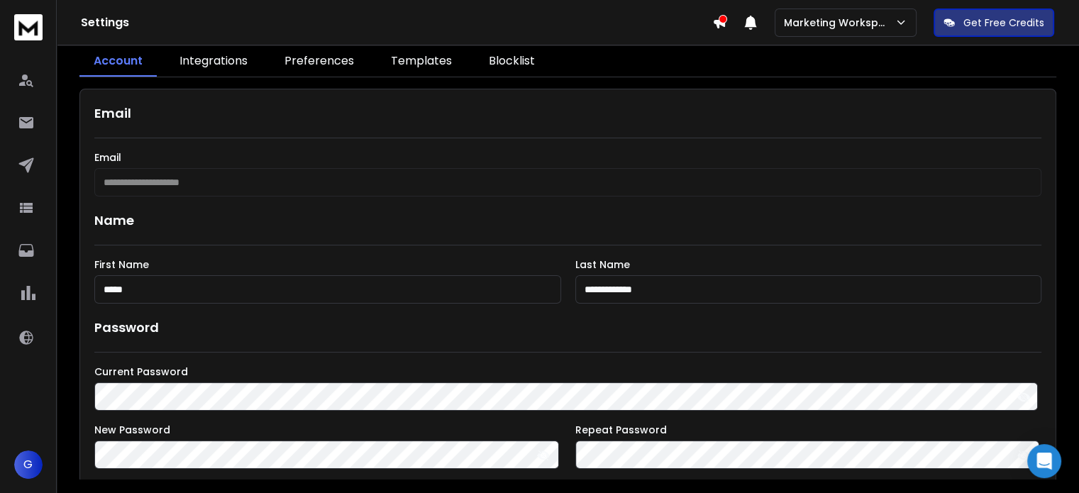
click at [233, 65] on link "Integrations" at bounding box center [213, 62] width 97 height 30
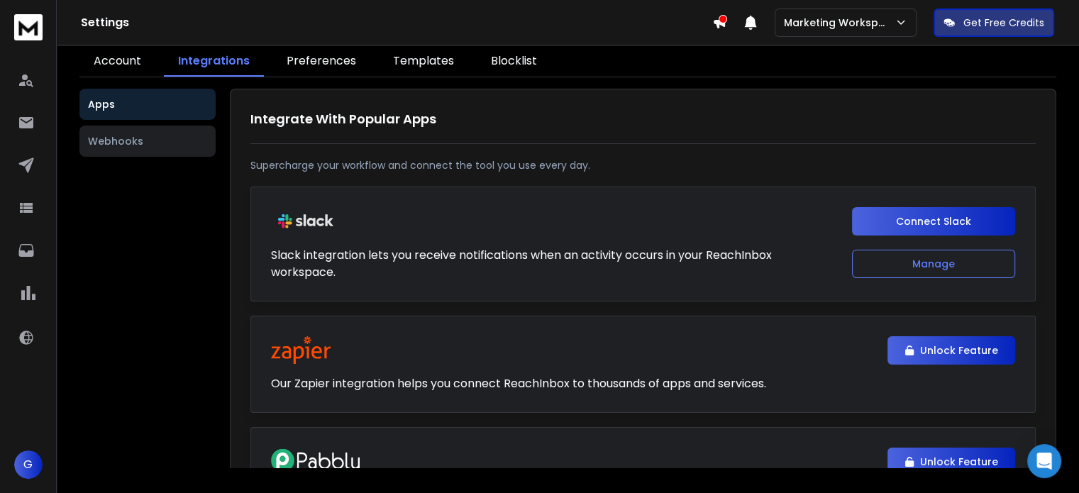
click at [341, 57] on link "Preferences" at bounding box center [322, 62] width 98 height 30
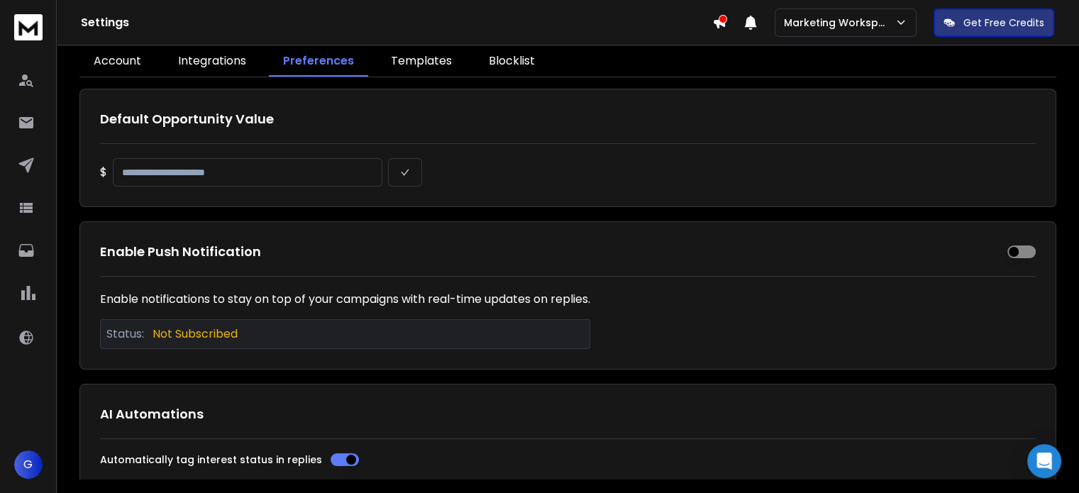
click at [429, 57] on link "Templates" at bounding box center [421, 62] width 89 height 30
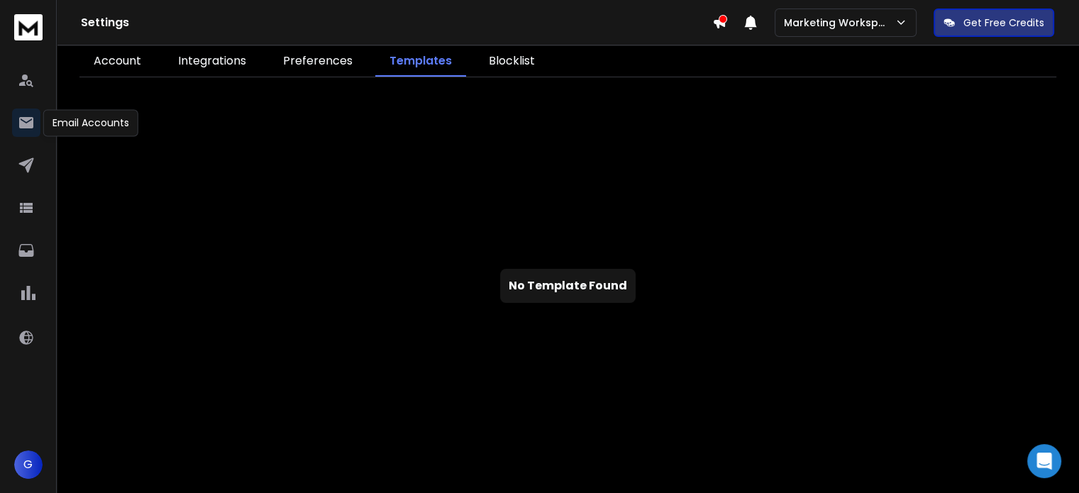
click at [23, 121] on icon at bounding box center [26, 122] width 17 height 17
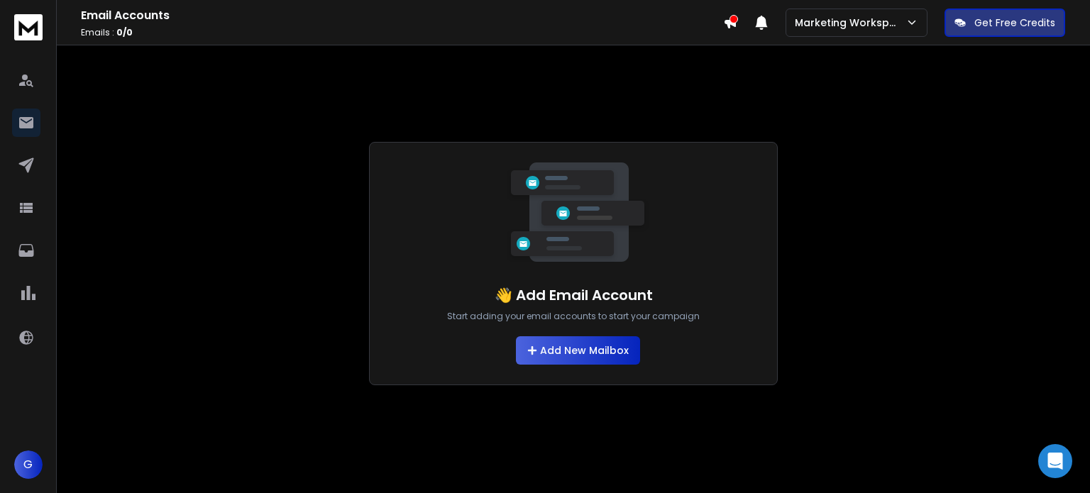
click at [26, 30] on img at bounding box center [28, 27] width 28 height 26
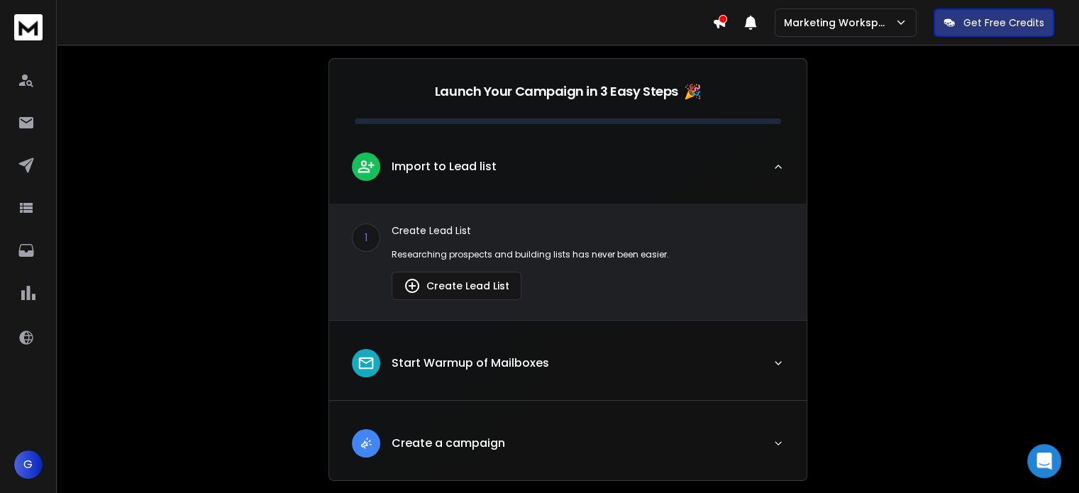
scroll to position [128, 0]
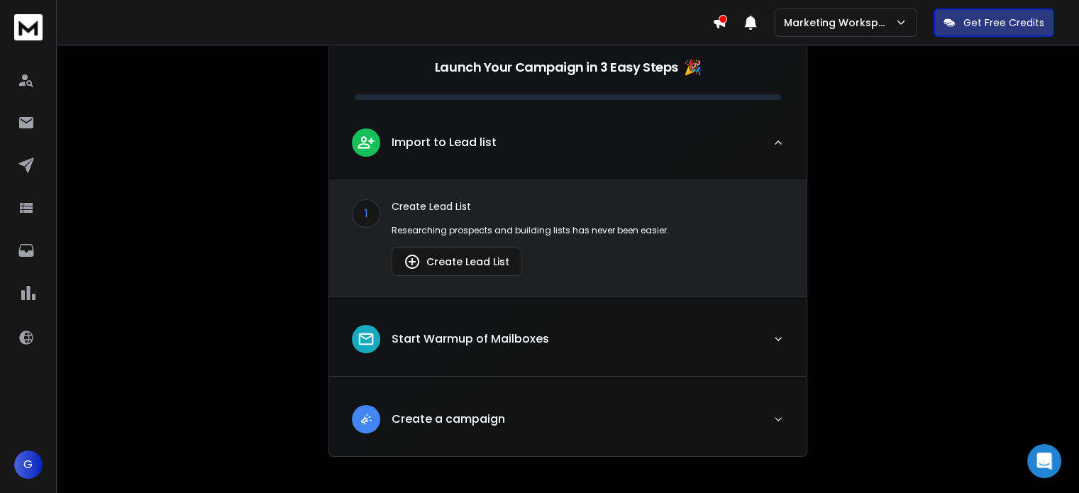
click at [779, 317] on button "Start Warmup of Mailboxes" at bounding box center [568, 345] width 478 height 62
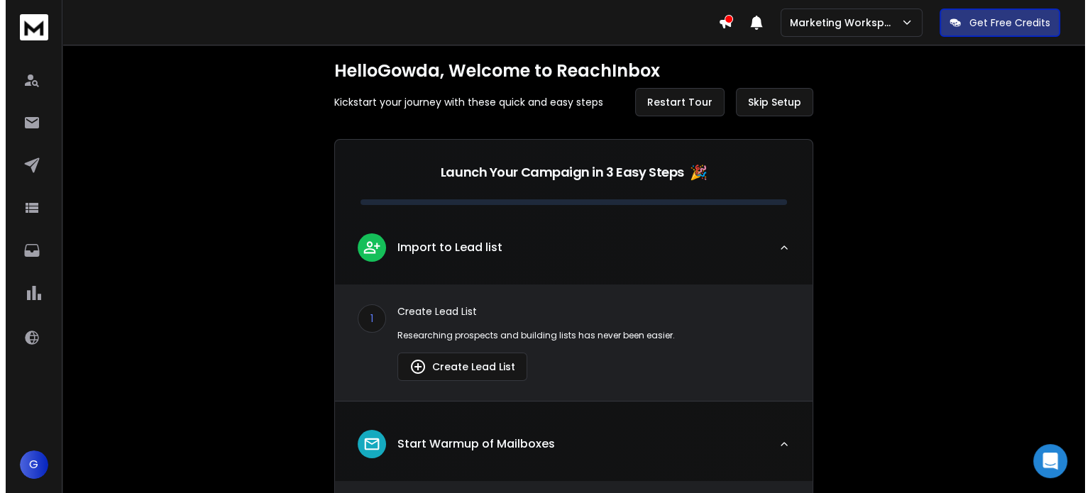
scroll to position [0, 0]
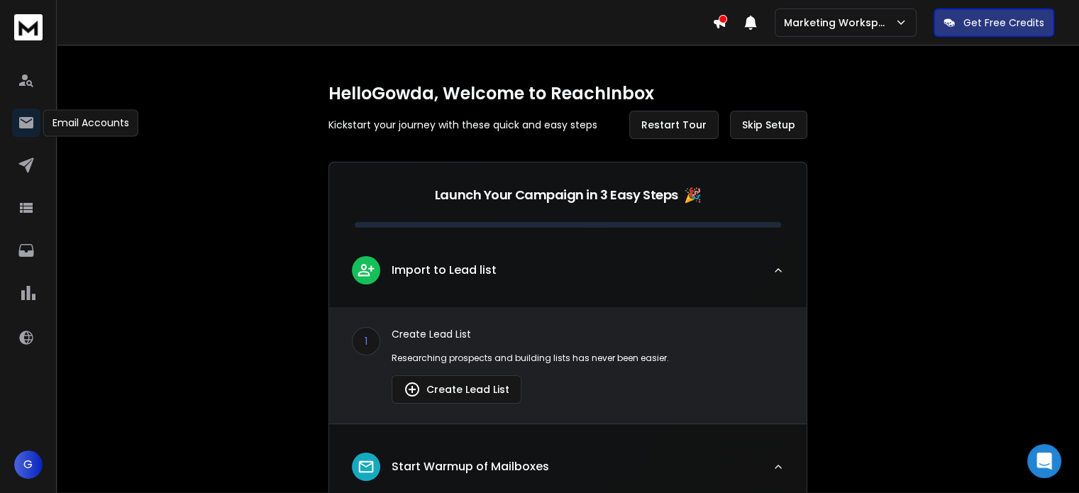
click at [21, 121] on icon at bounding box center [26, 122] width 14 height 11
